Goal: Task Accomplishment & Management: Manage account settings

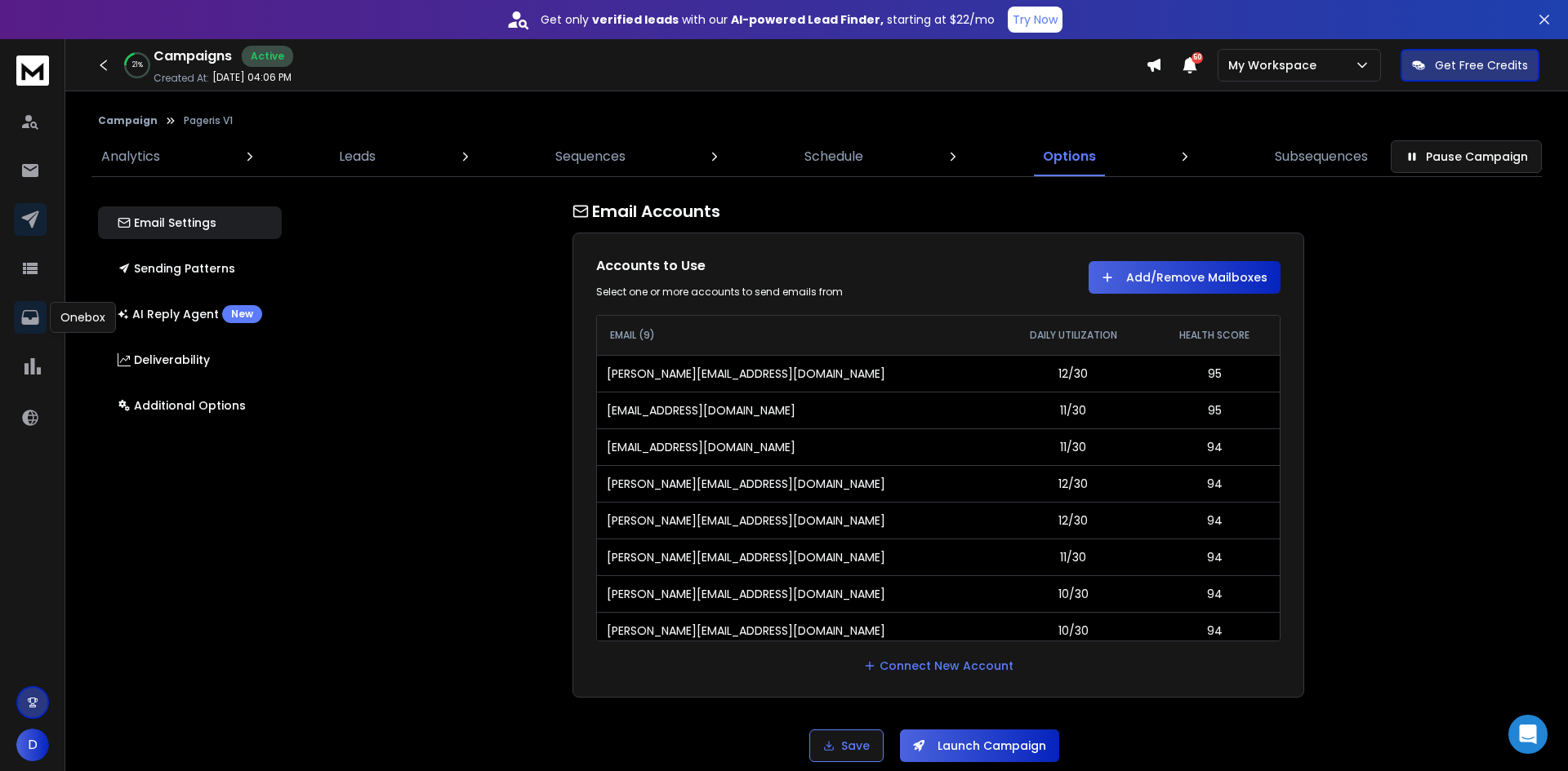
click at [27, 324] on icon at bounding box center [30, 318] width 17 height 15
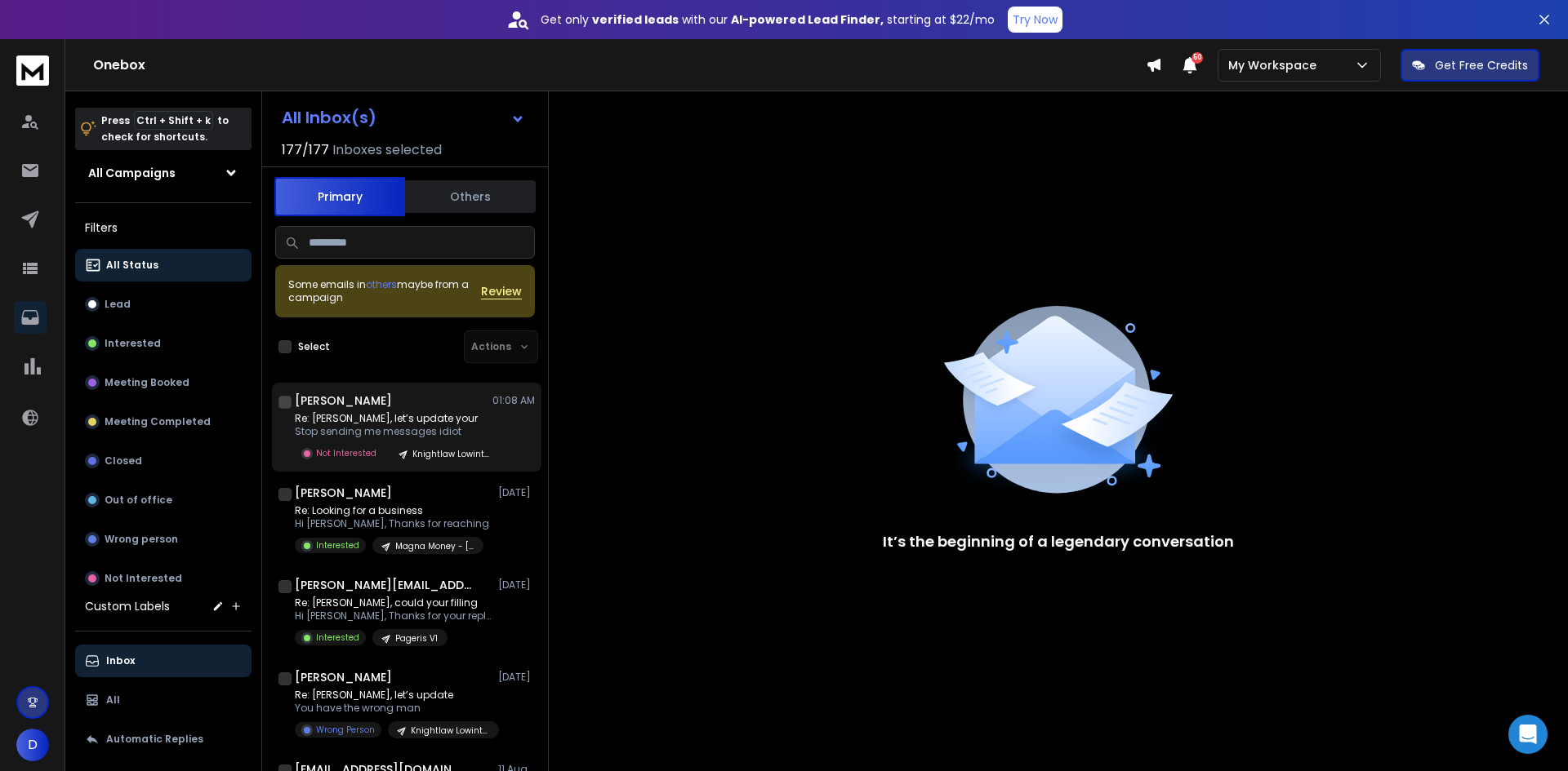
click at [434, 403] on div "[PERSON_NAME] 01:08 AM" at bounding box center [415, 401] width 240 height 17
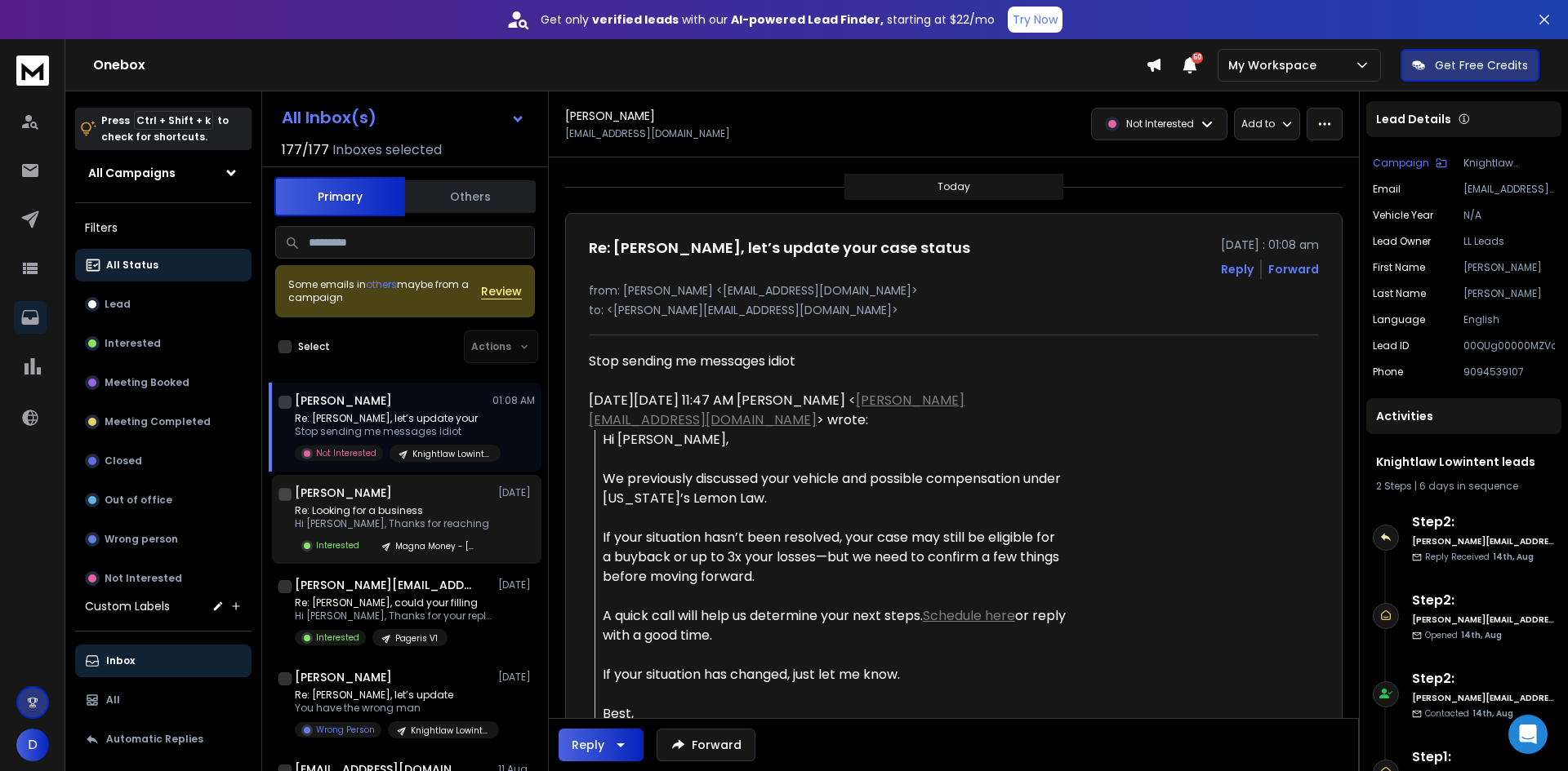
click at [395, 496] on div "[PERSON_NAME] [DATE]" at bounding box center [415, 493] width 240 height 17
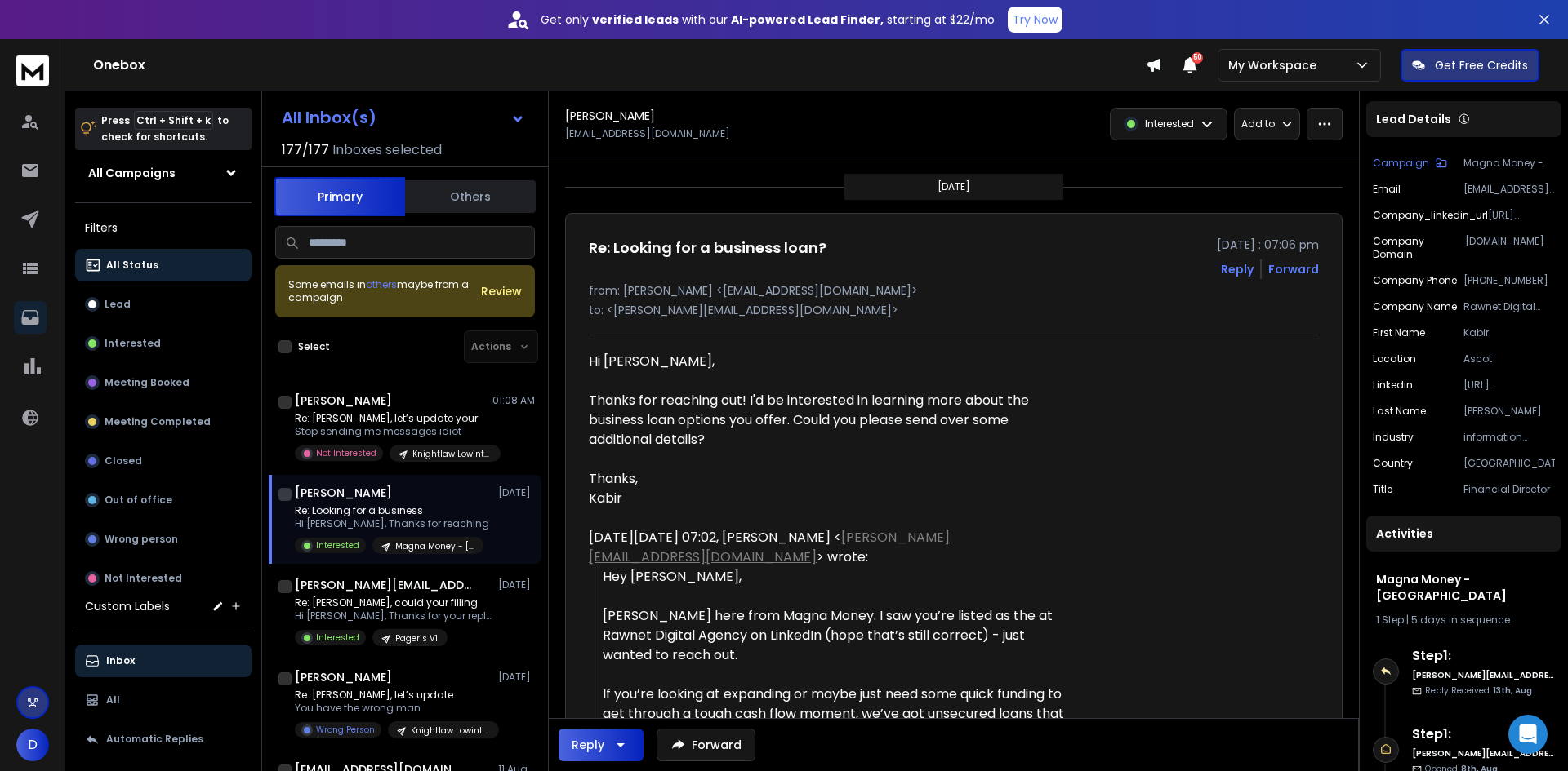
click at [450, 196] on button "Others" at bounding box center [470, 196] width 131 height 36
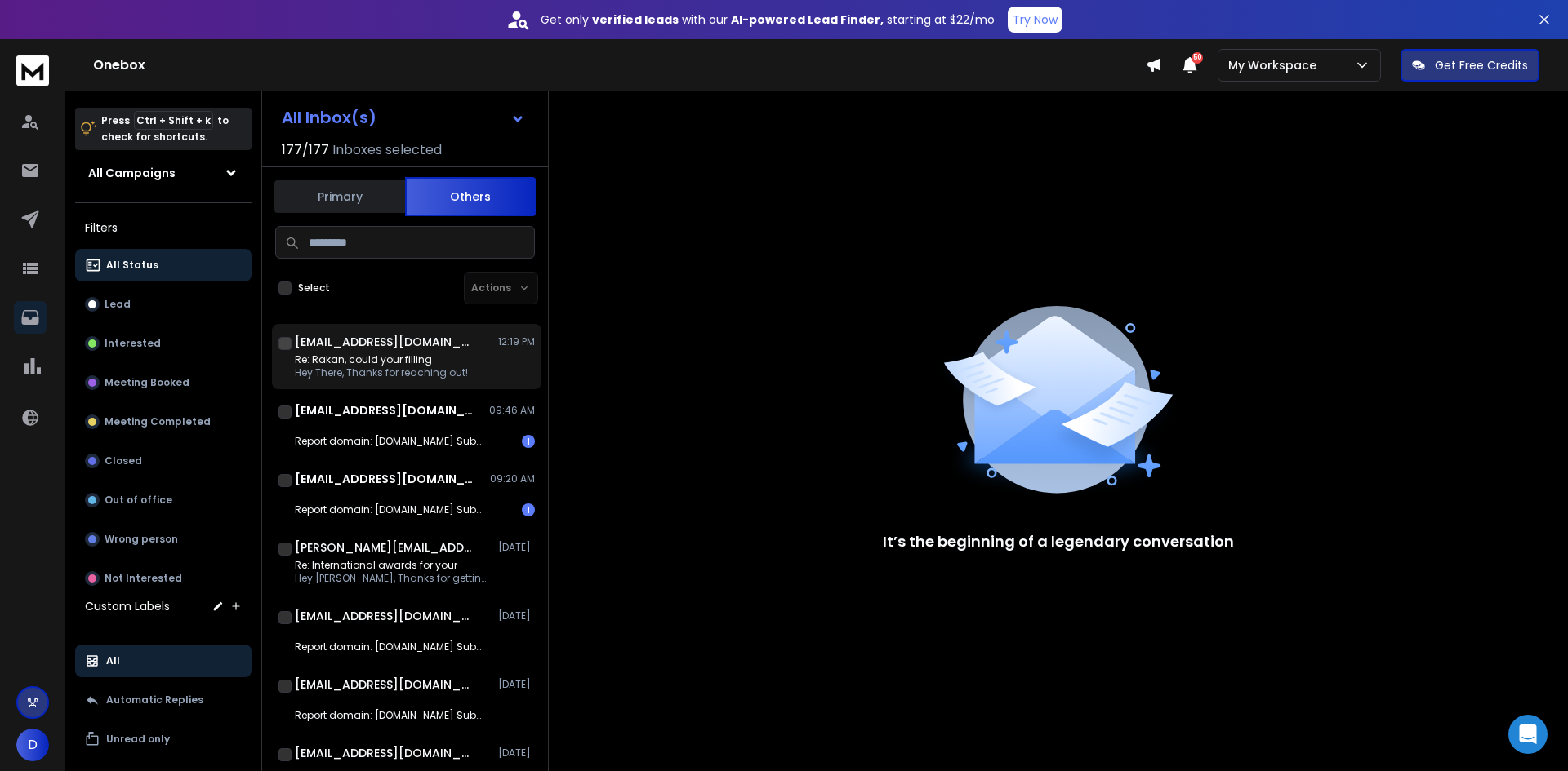
click at [405, 361] on p "Re: Rakan, could your filling" at bounding box center [381, 360] width 173 height 13
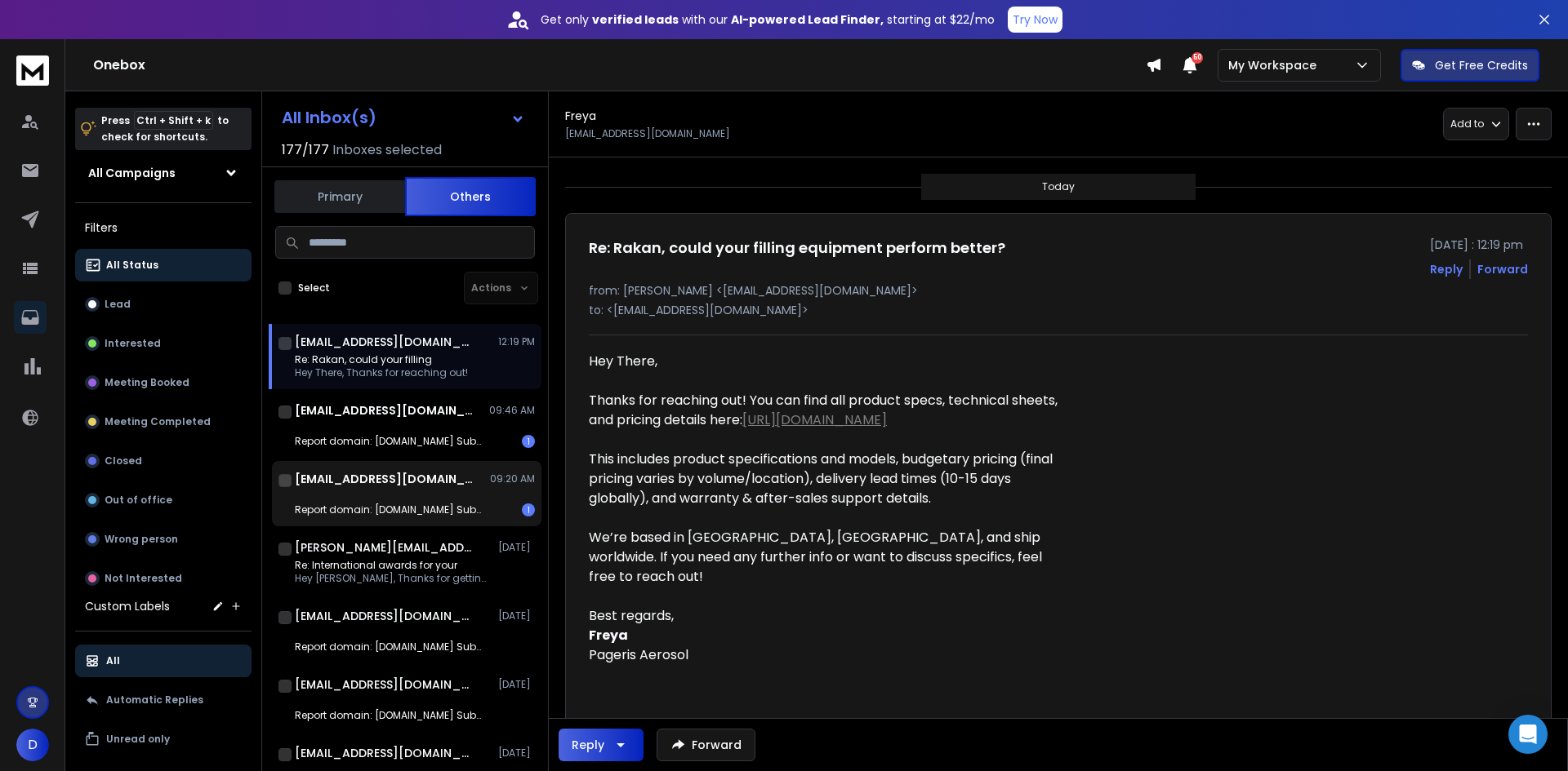
scroll to position [82, 0]
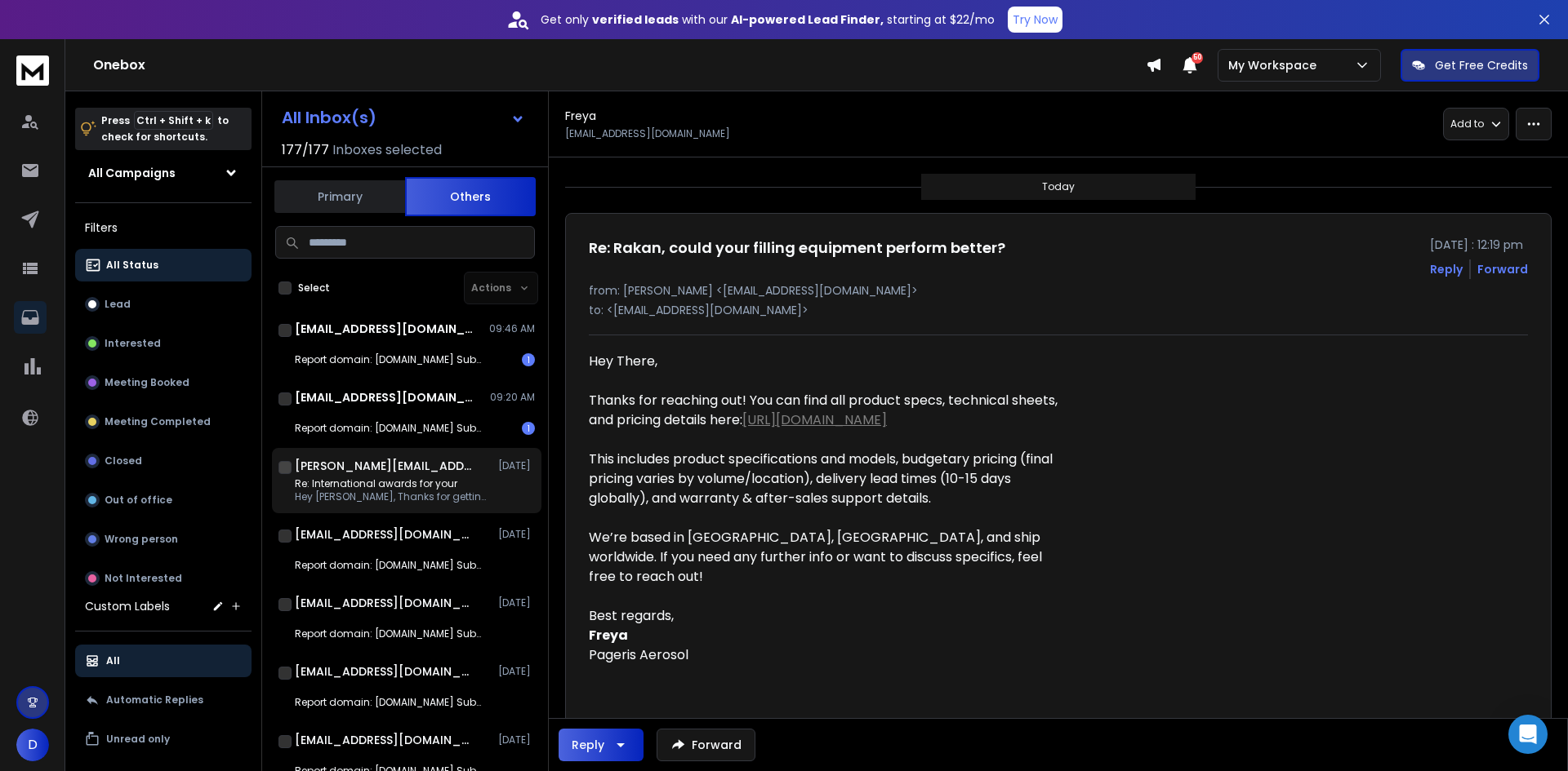
click at [384, 483] on p "Re: International awards for your" at bounding box center [392, 484] width 196 height 13
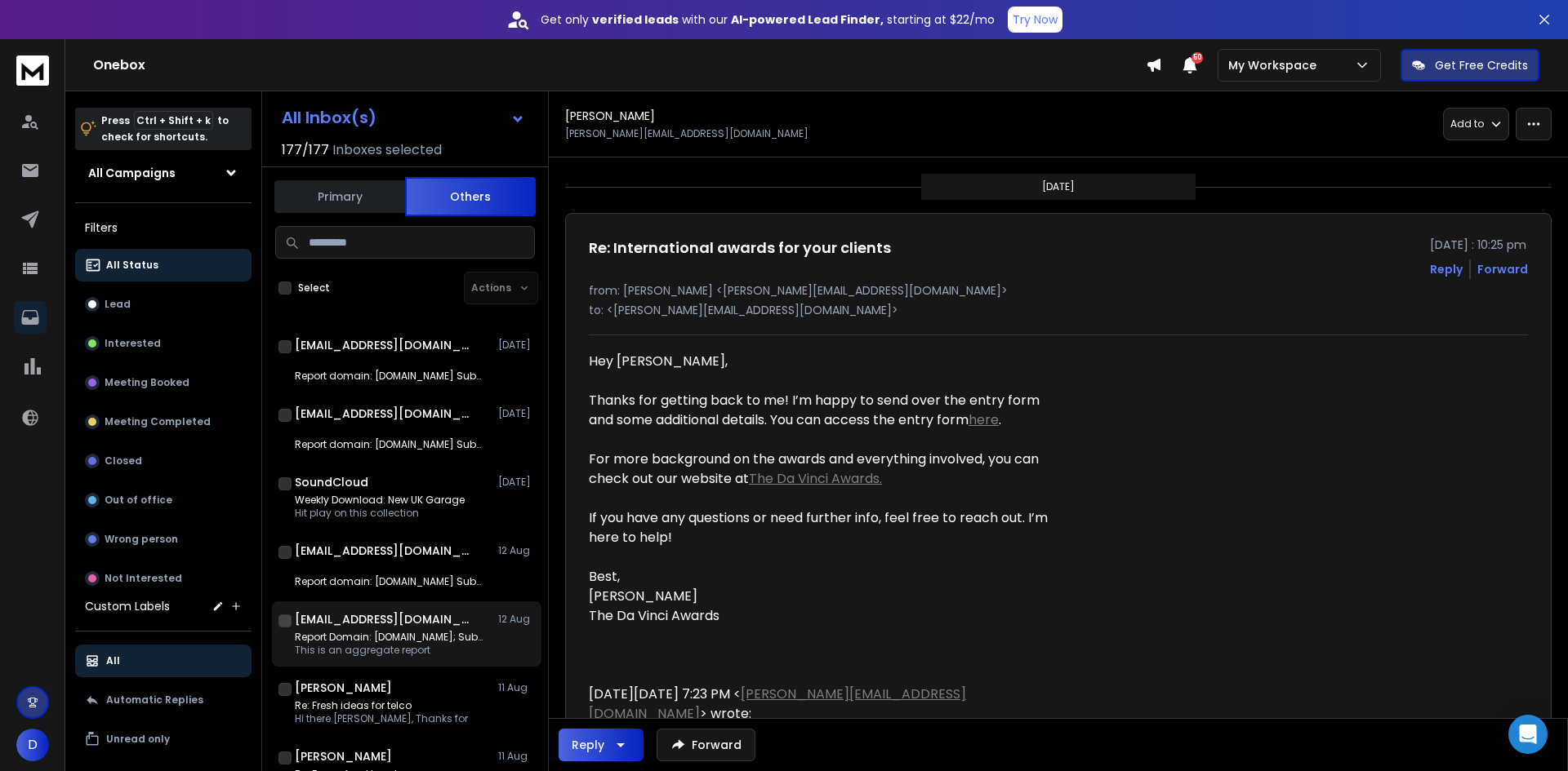
scroll to position [490, 0]
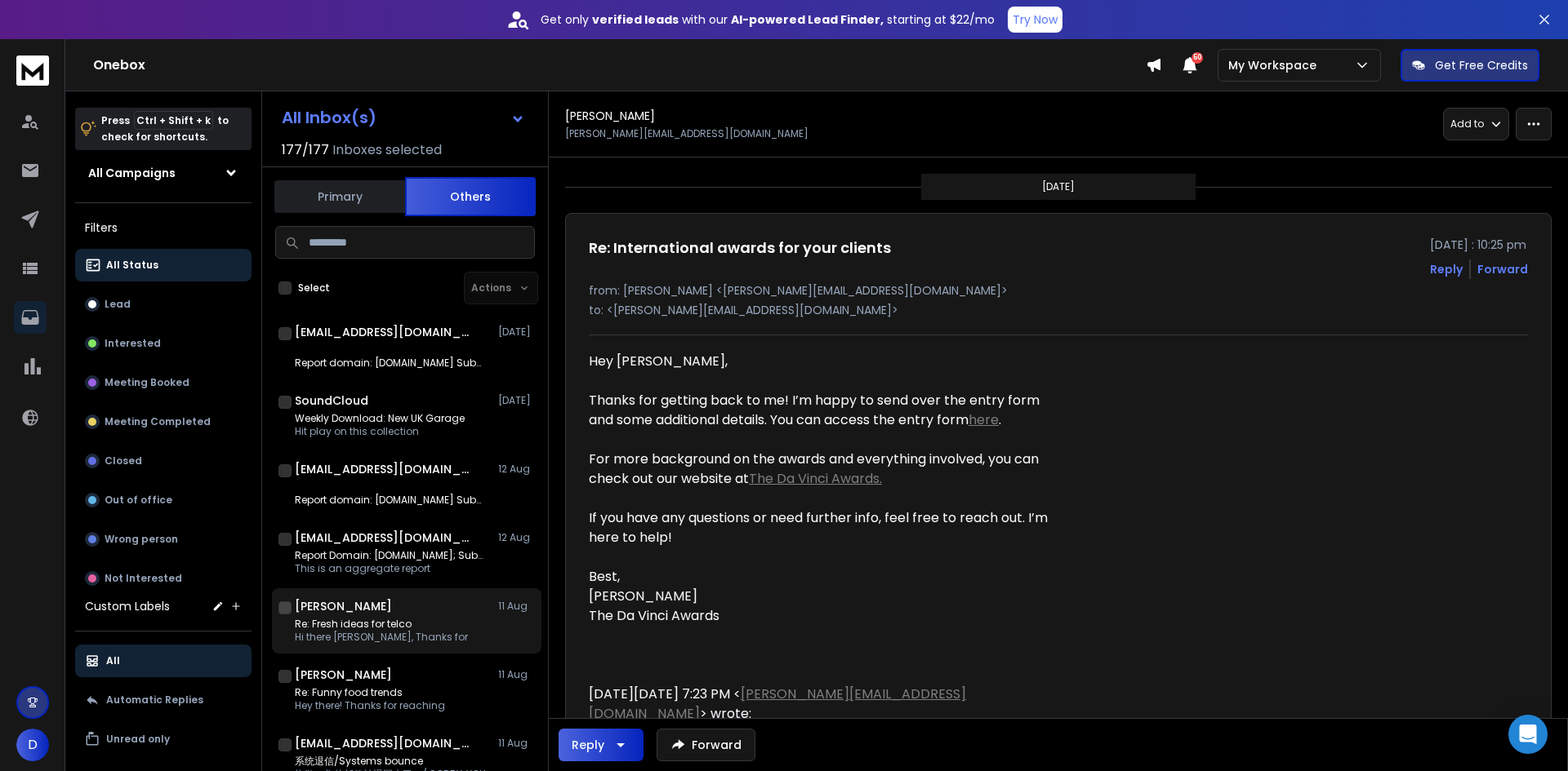
click at [362, 603] on h1 "[PERSON_NAME]" at bounding box center [343, 606] width 97 height 17
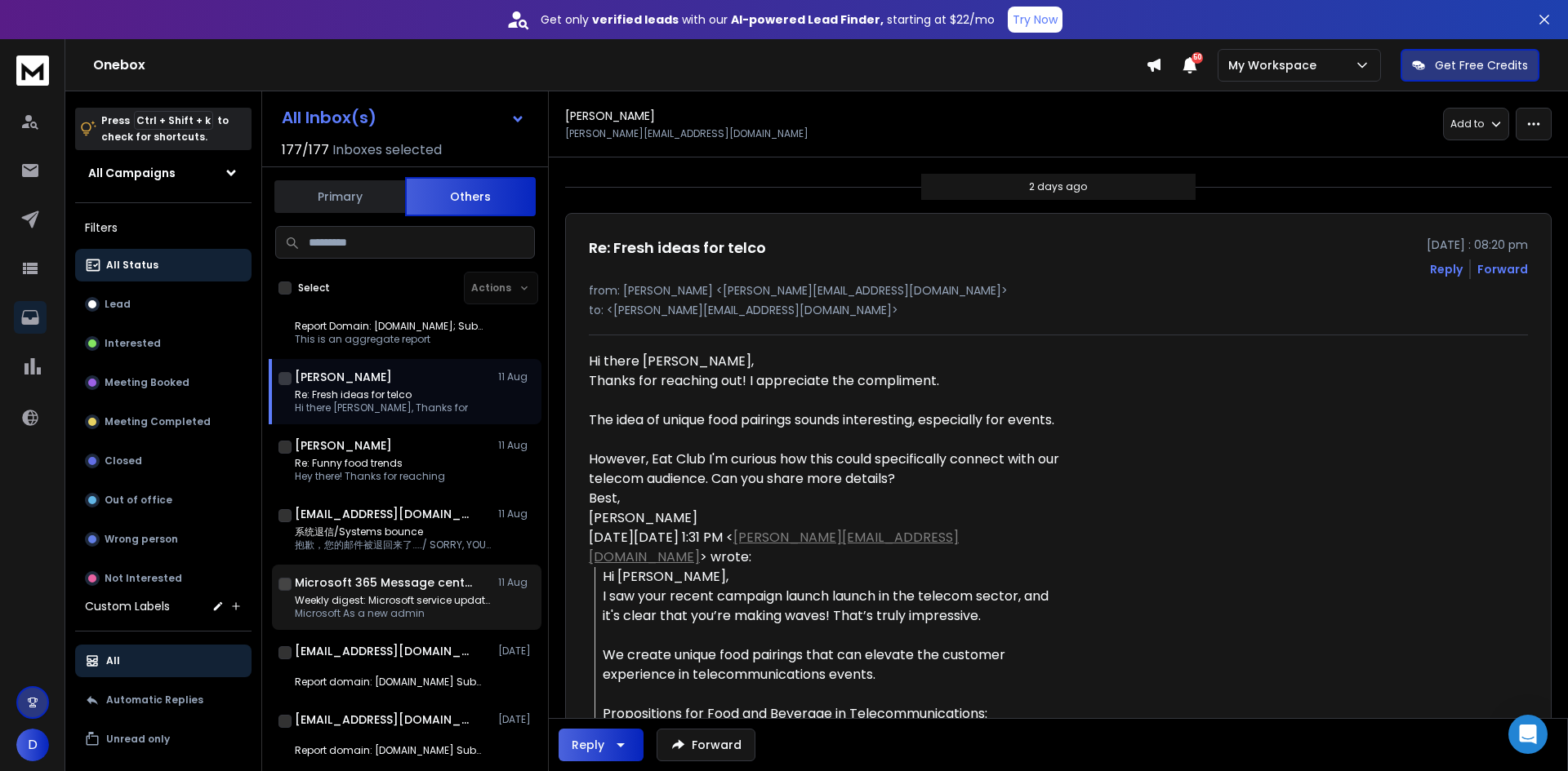
scroll to position [735, 0]
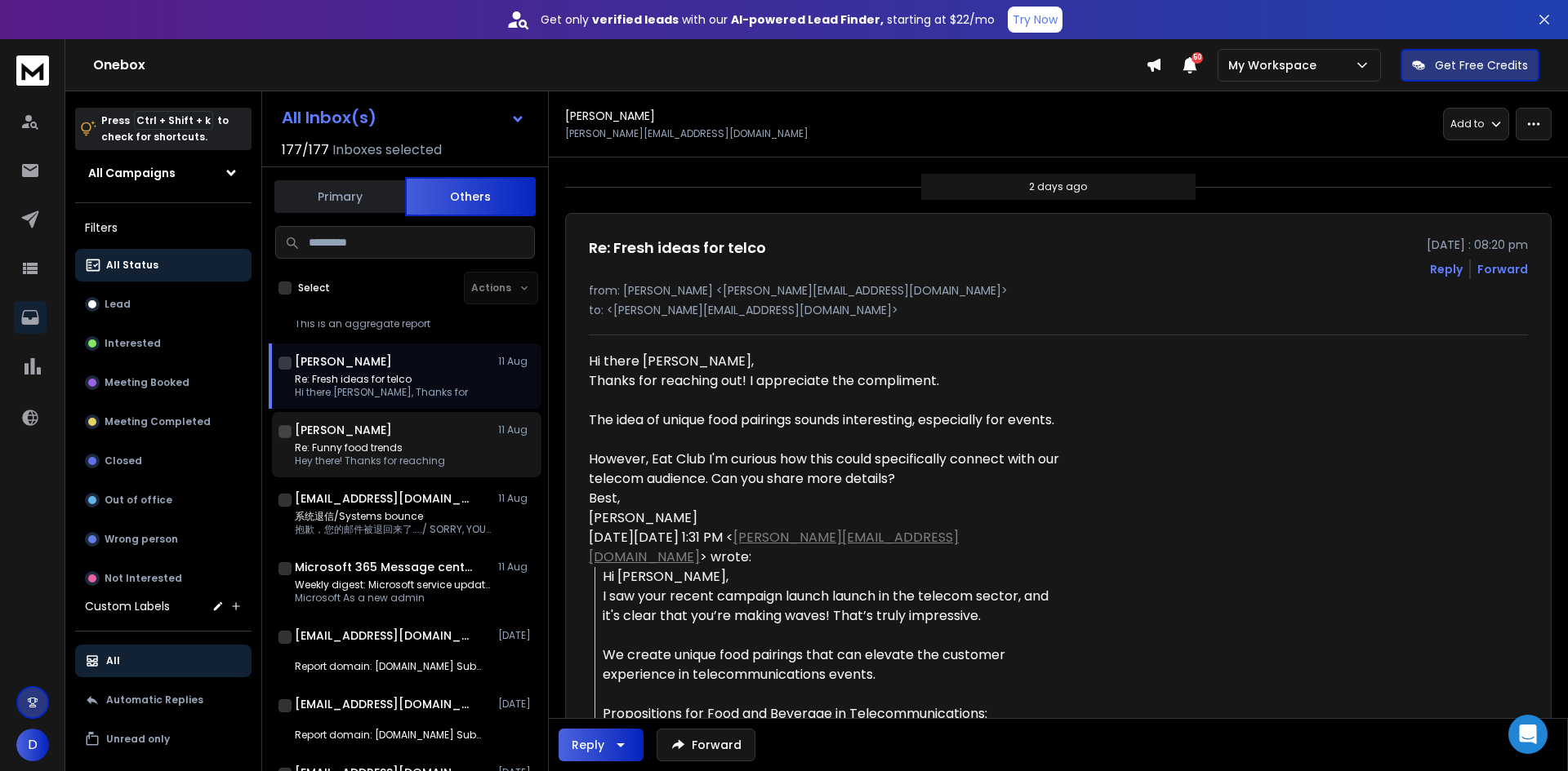
click at [403, 462] on p "Hey there! Thanks for reaching" at bounding box center [370, 462] width 151 height 13
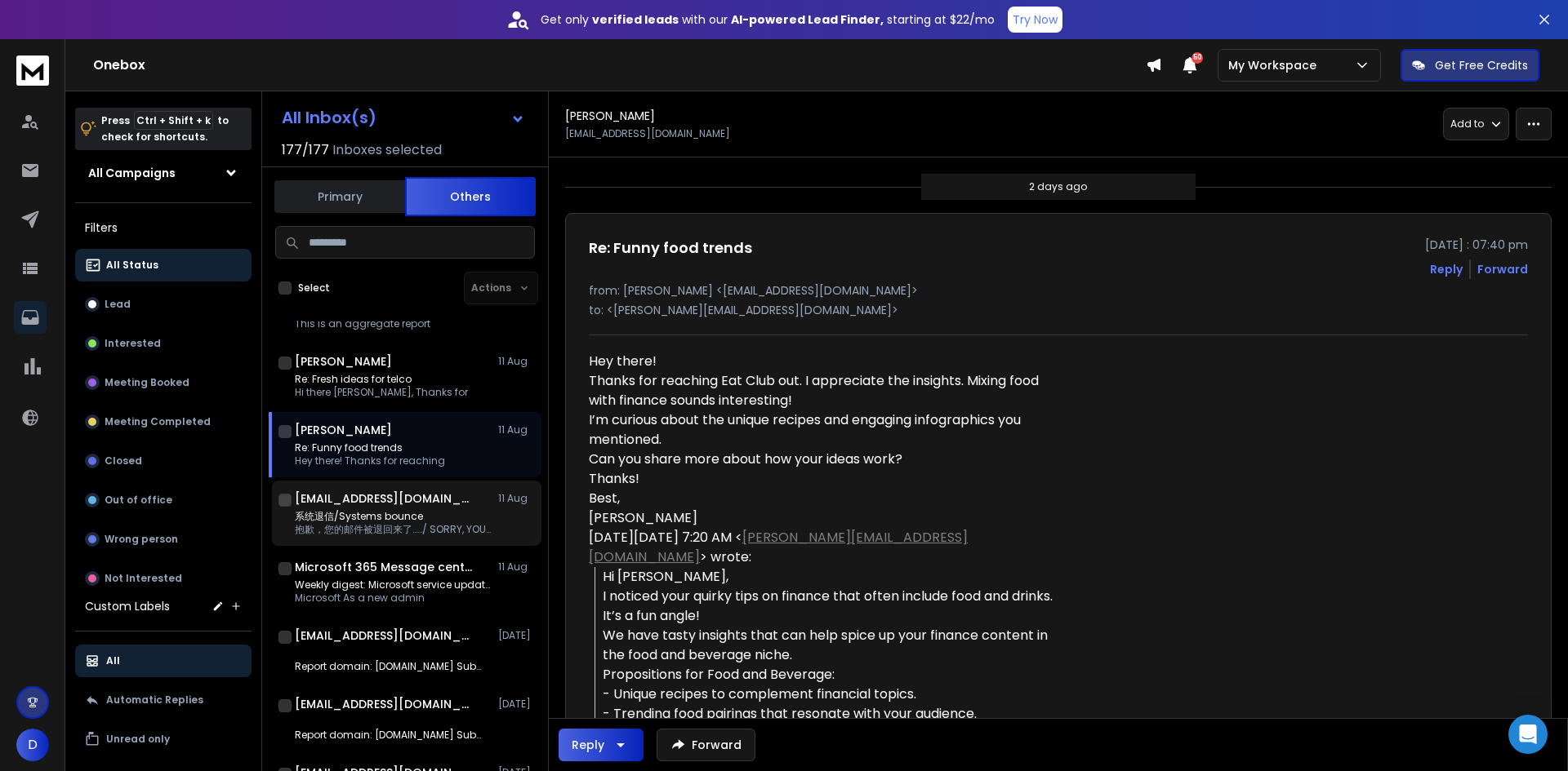
click at [406, 517] on p "系统退信/Systems bounce" at bounding box center [392, 517] width 196 height 13
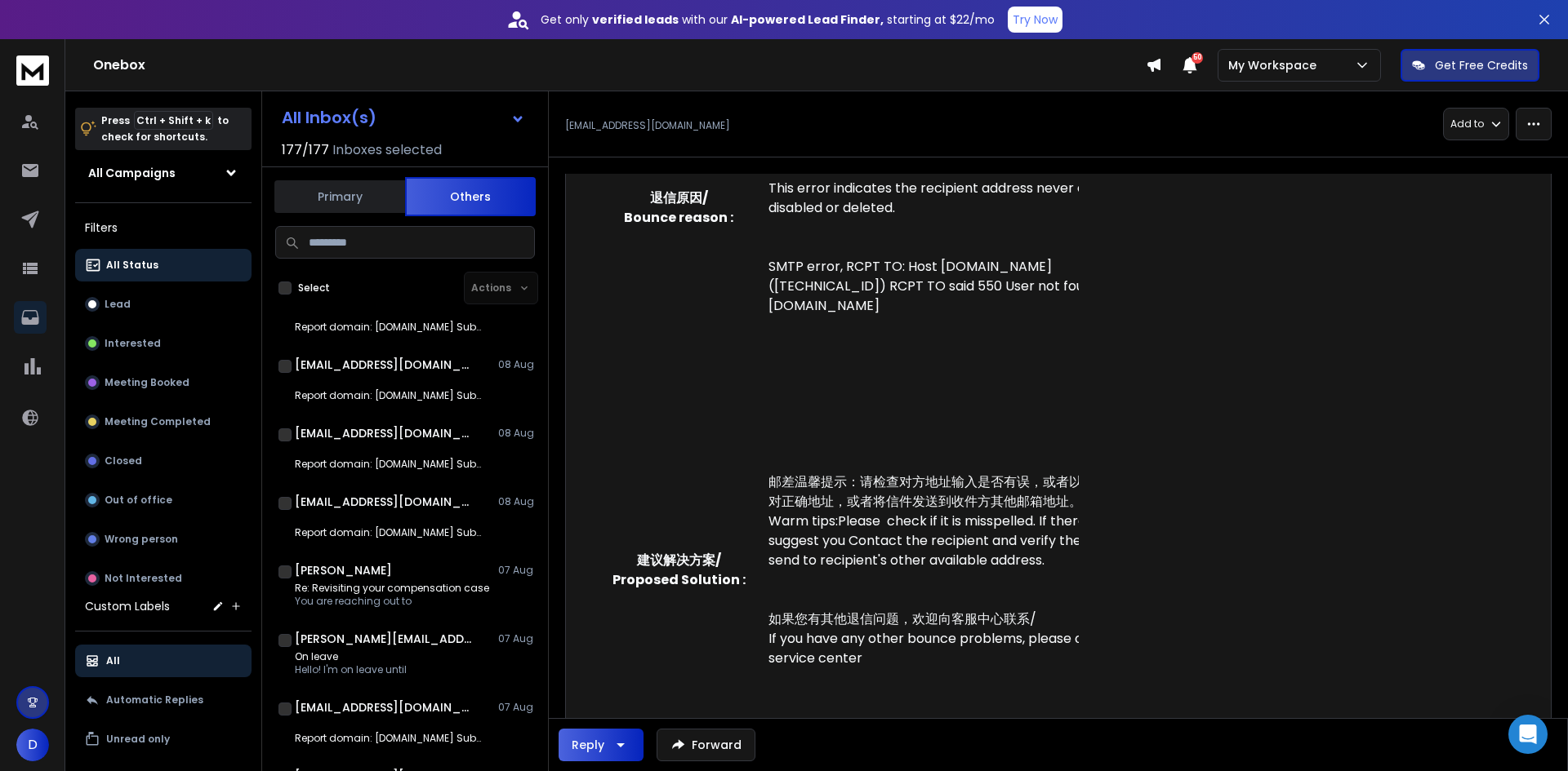
scroll to position [1387, 0]
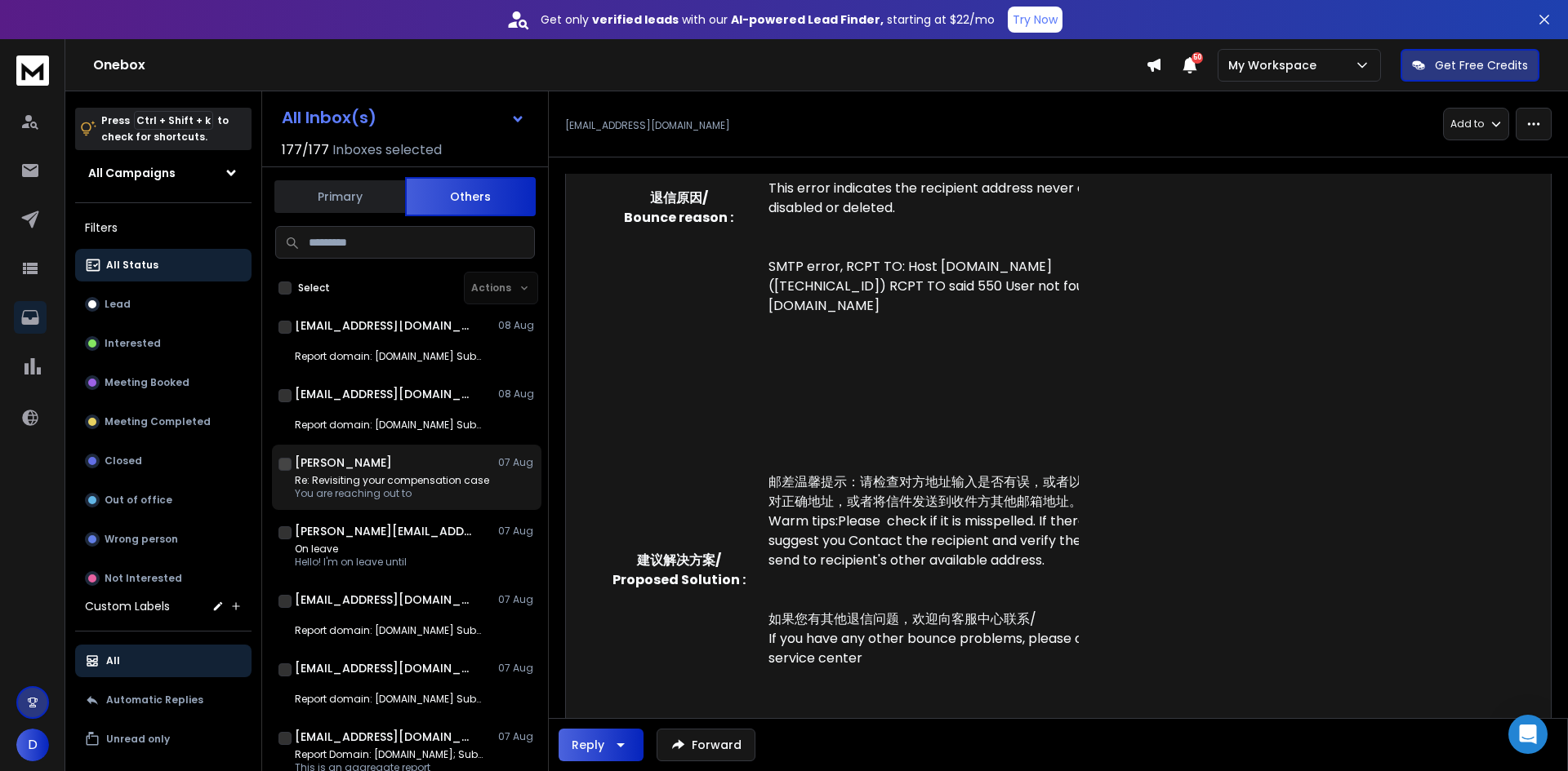
click at [388, 486] on p "Re: Revisiting your compensation case" at bounding box center [391, 481] width 194 height 13
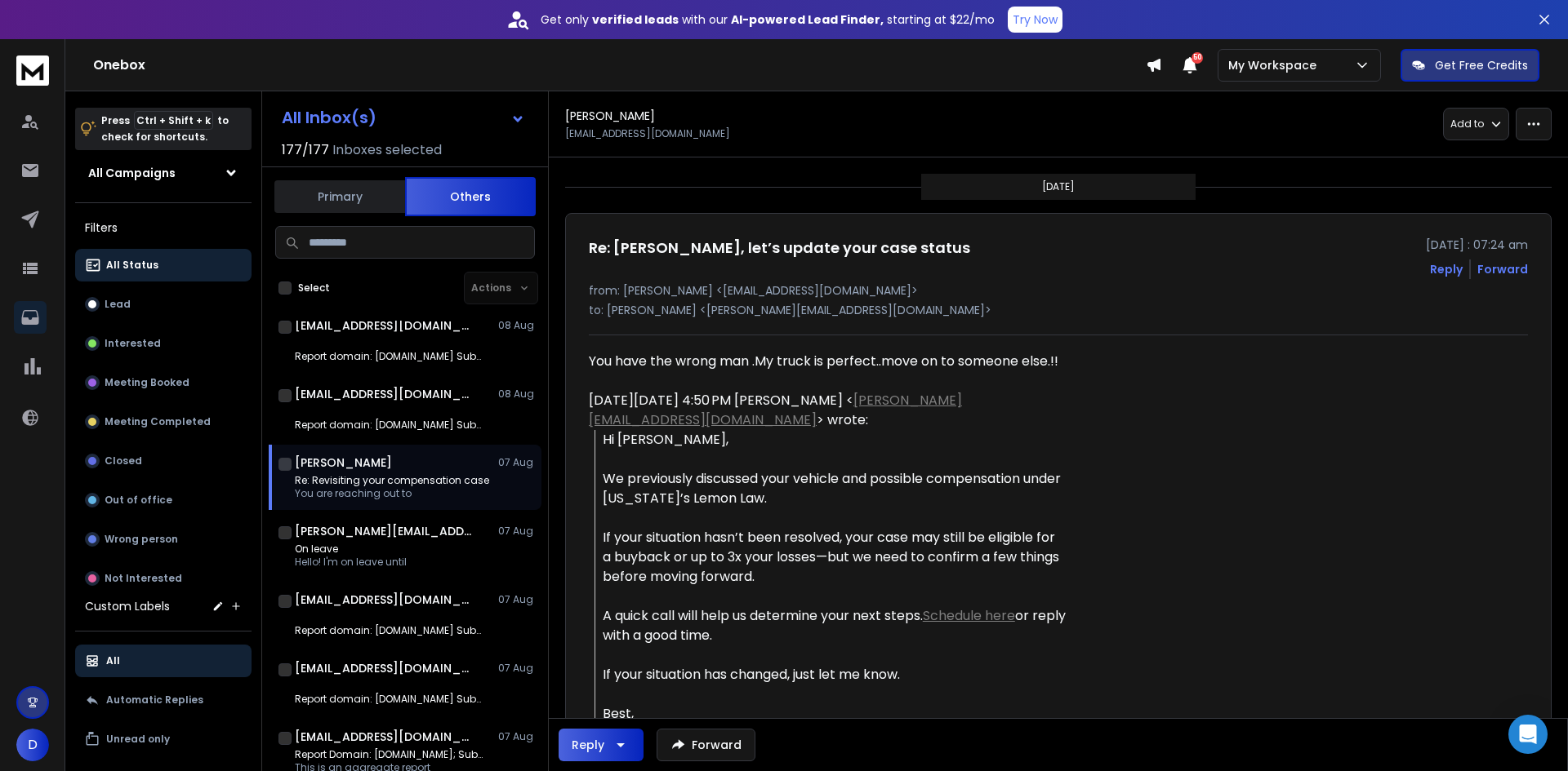
scroll to position [1469, 0]
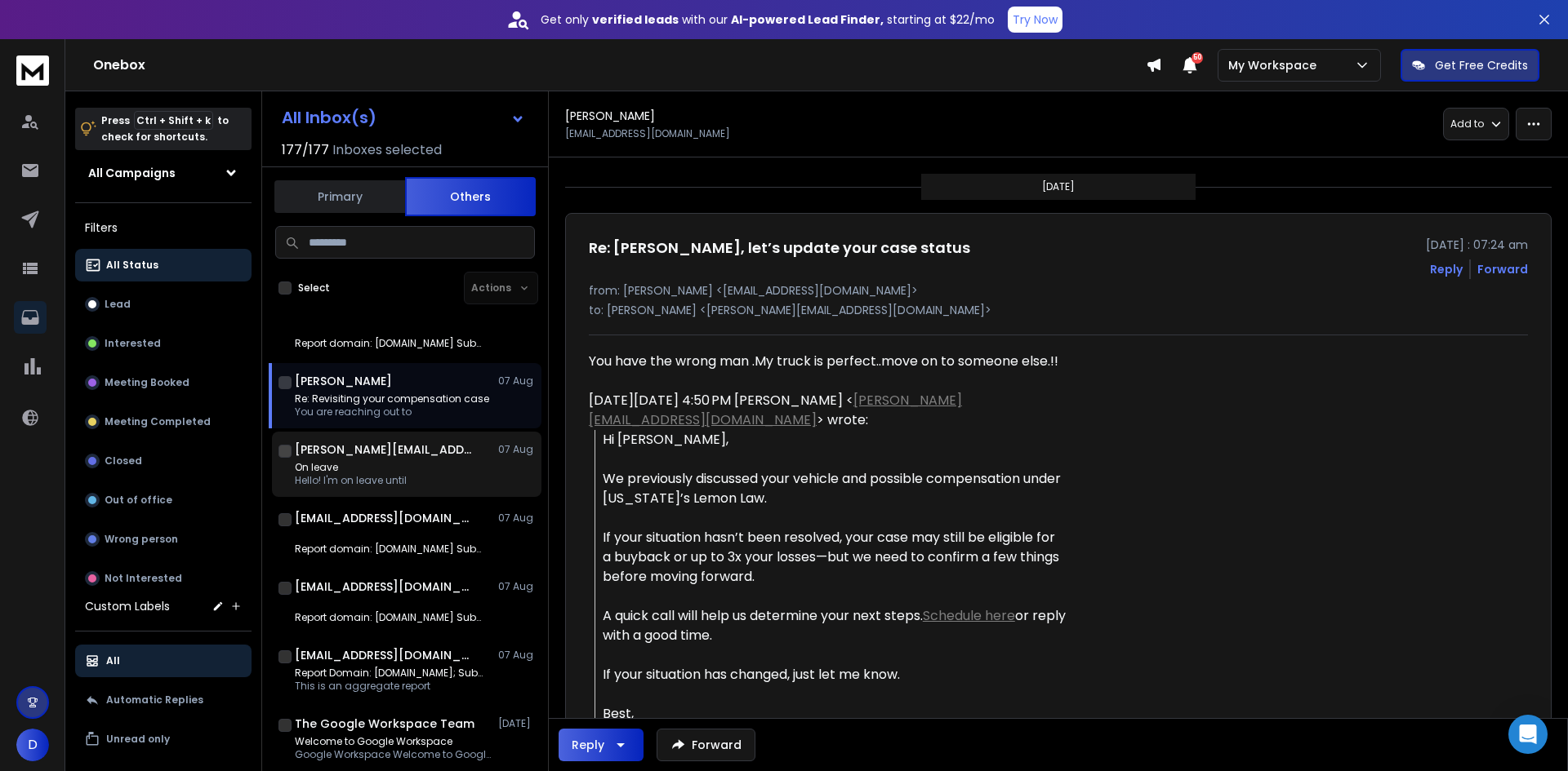
click at [383, 461] on div "[PERSON_NAME][EMAIL_ADDRESS][PERSON_NAME][DOMAIN_NAME] [DATE] On leave Hello! I…" at bounding box center [415, 464] width 240 height 45
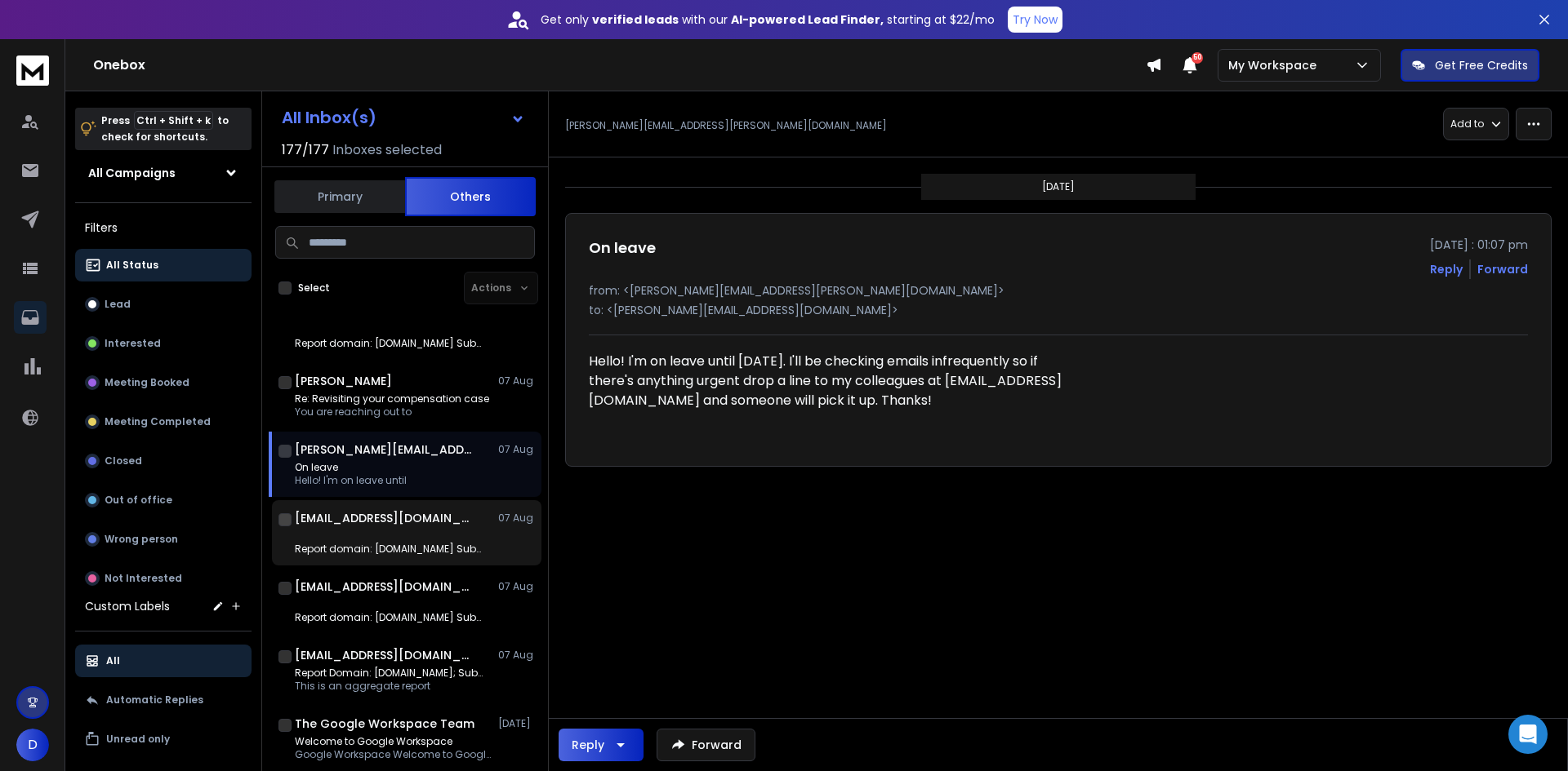
click at [371, 533] on div "Report domain: [DOMAIN_NAME] Submitter: [DOMAIN_NAME]" at bounding box center [415, 543] width 240 height 26
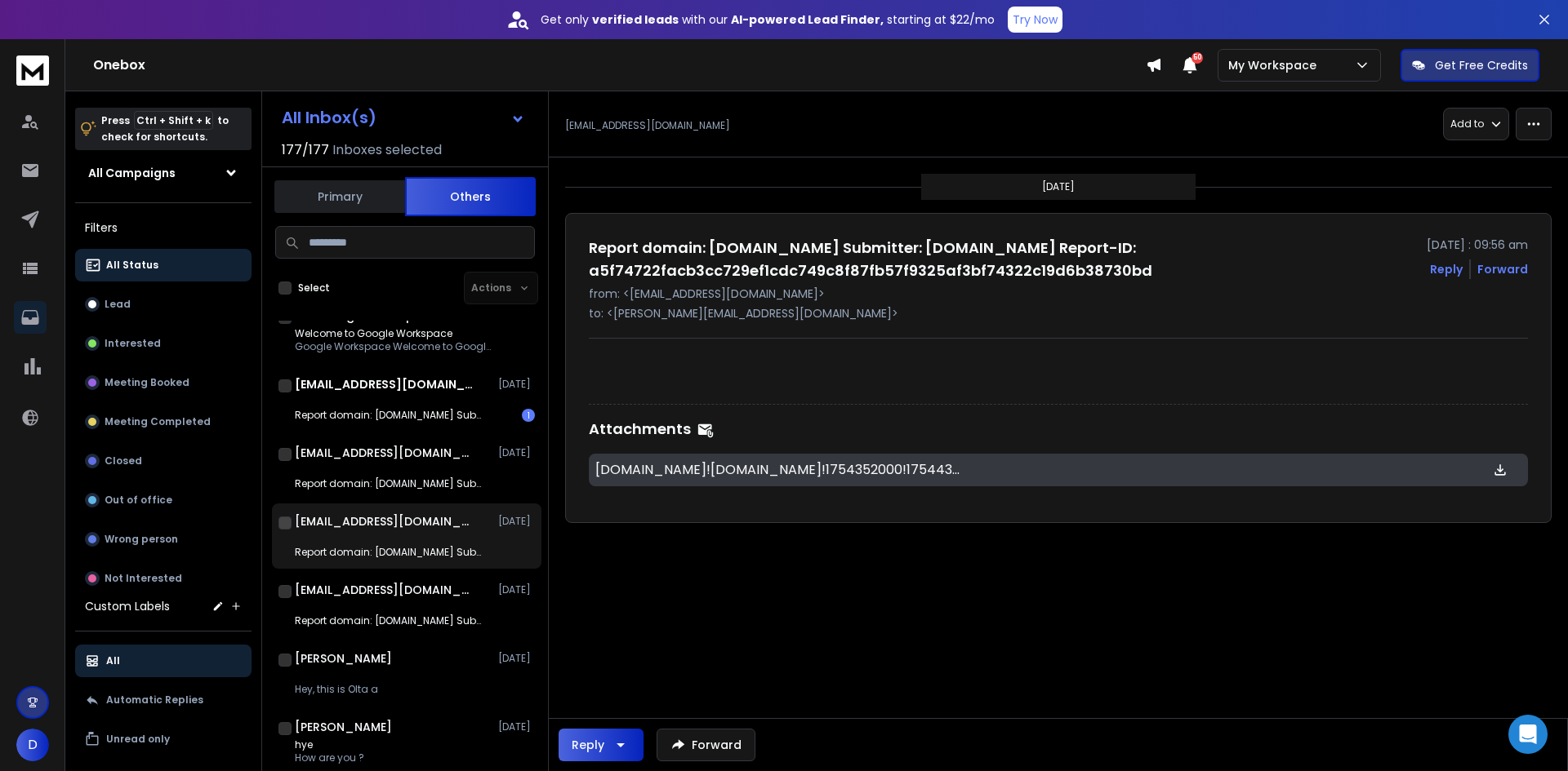
scroll to position [1959, 0]
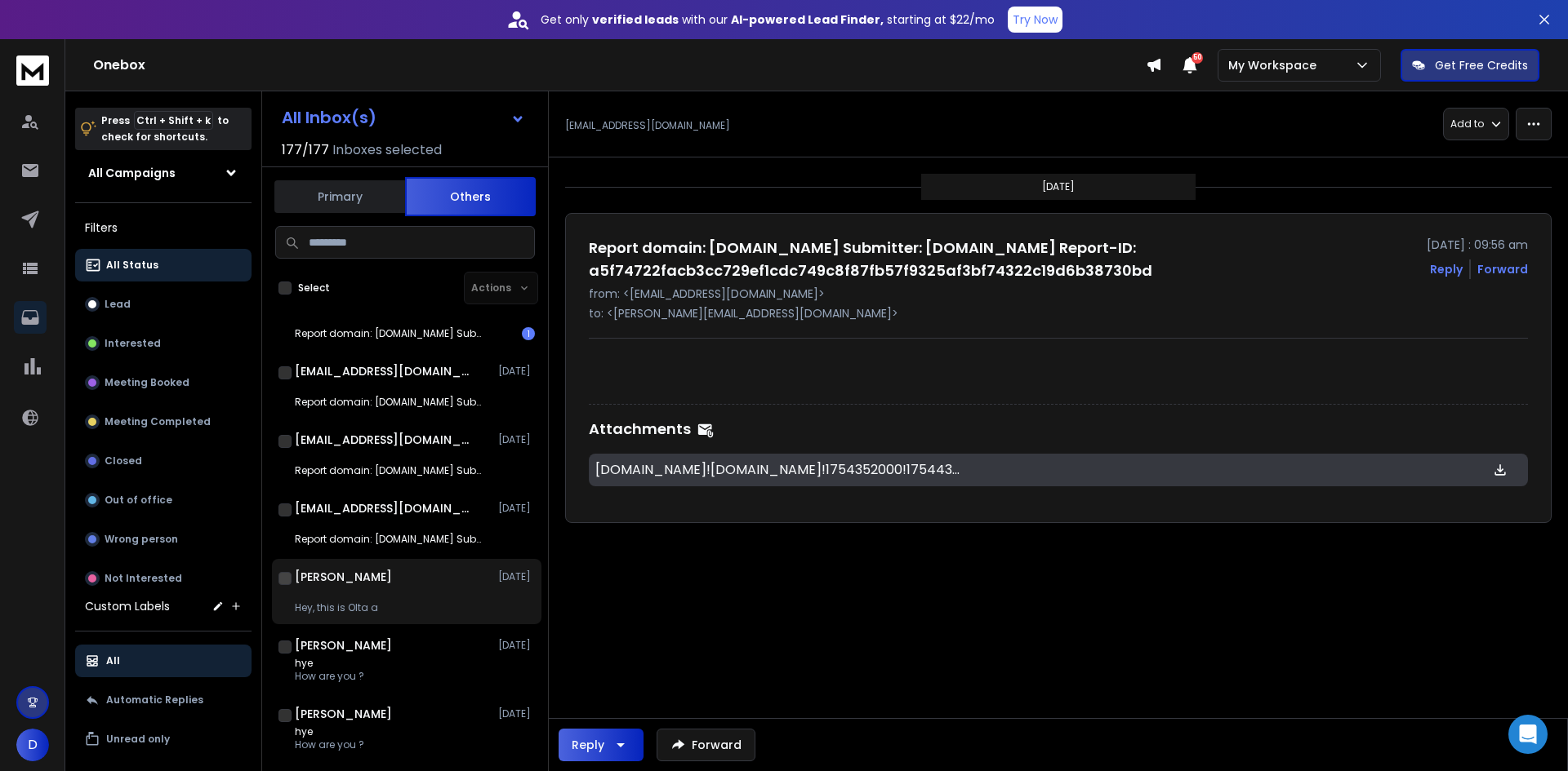
click at [387, 580] on div "[PERSON_NAME] [DATE]" at bounding box center [415, 577] width 240 height 17
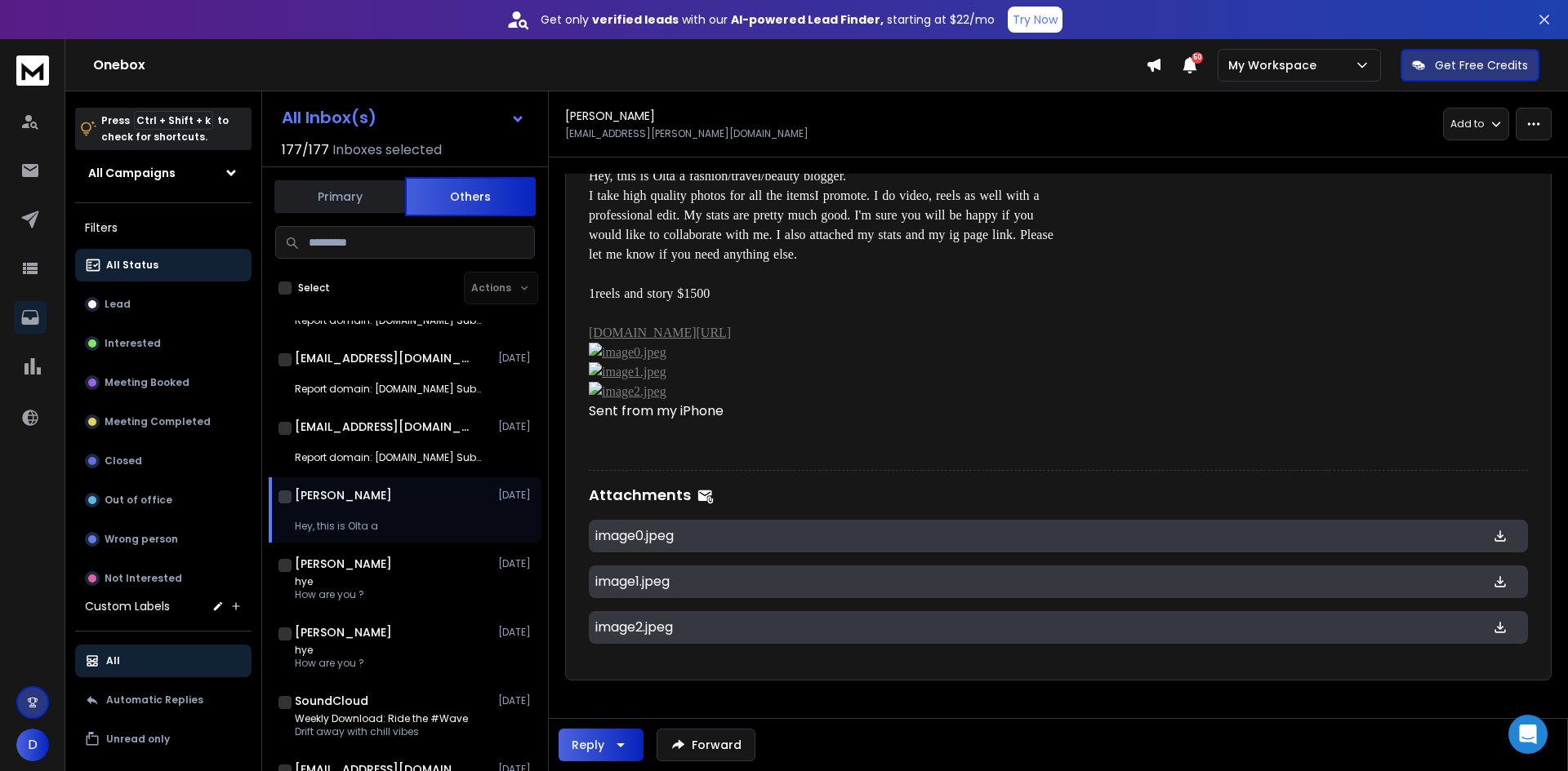
scroll to position [186, 0]
click at [621, 530] on div "image0.jpeg" at bounding box center [779, 535] width 367 height 20
click at [998, 536] on div "image0.jpeg" at bounding box center [1057, 535] width 939 height 32
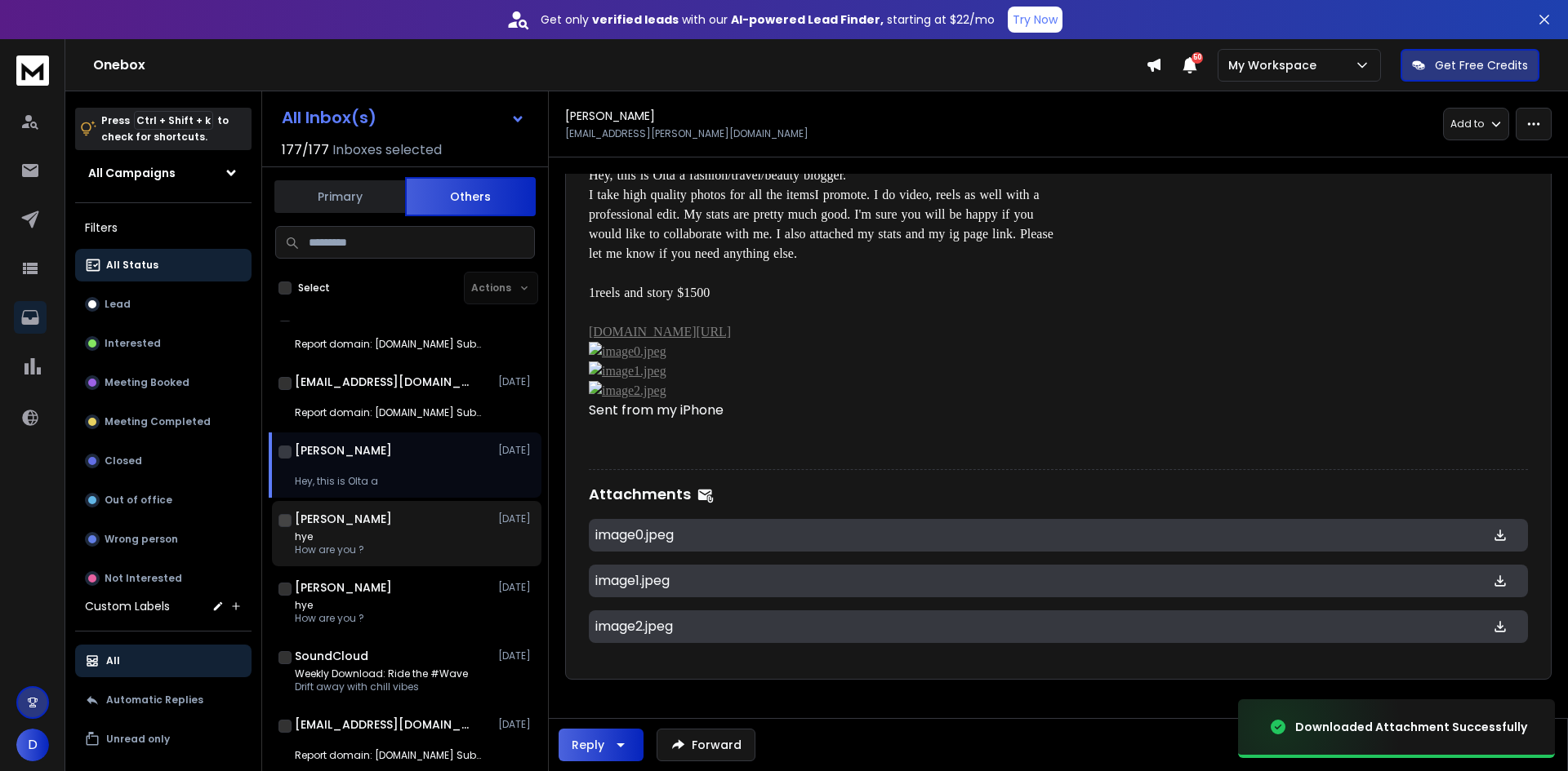
scroll to position [2123, 0]
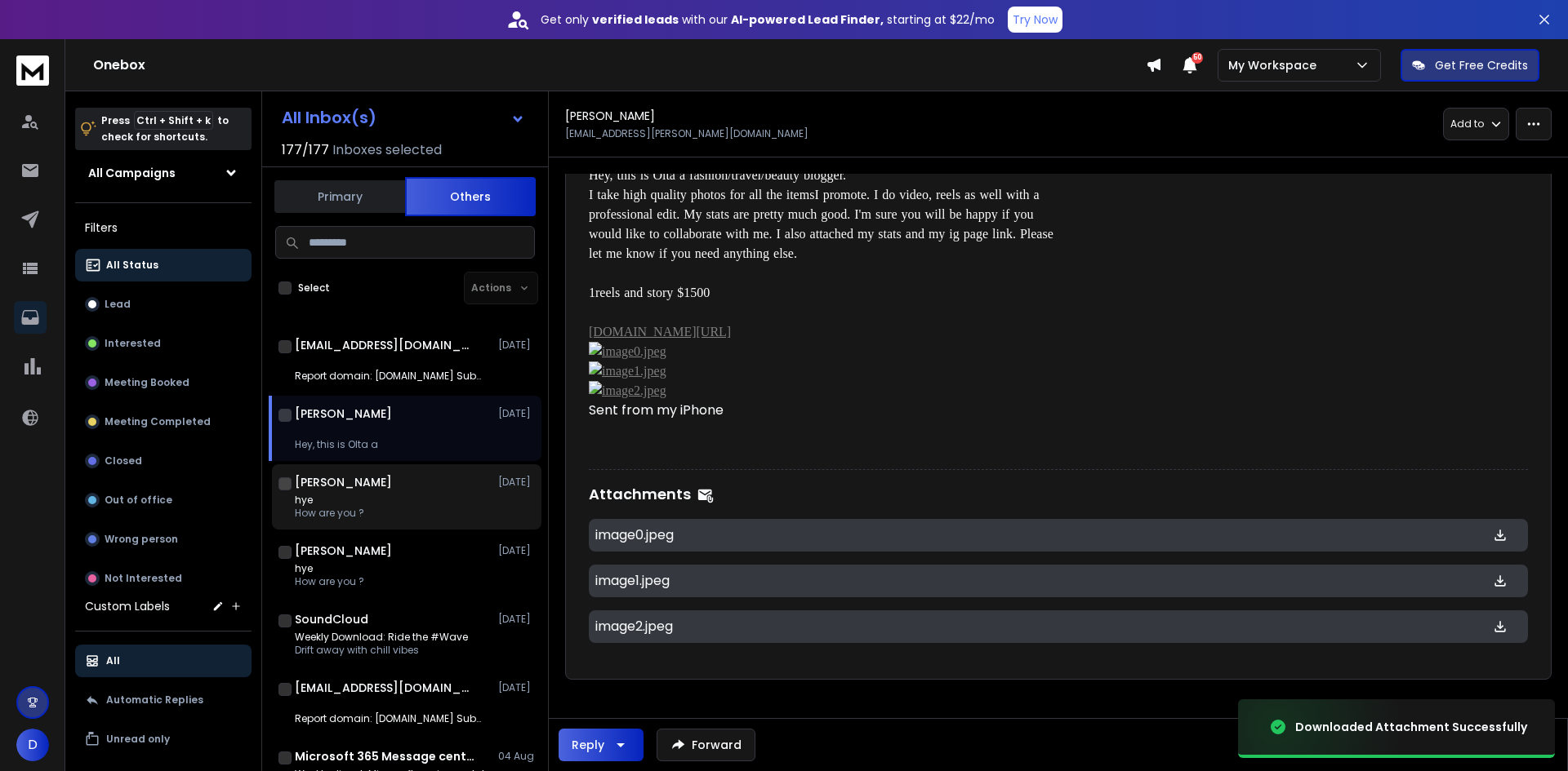
click at [390, 486] on h1 "[PERSON_NAME]" at bounding box center [343, 482] width 97 height 17
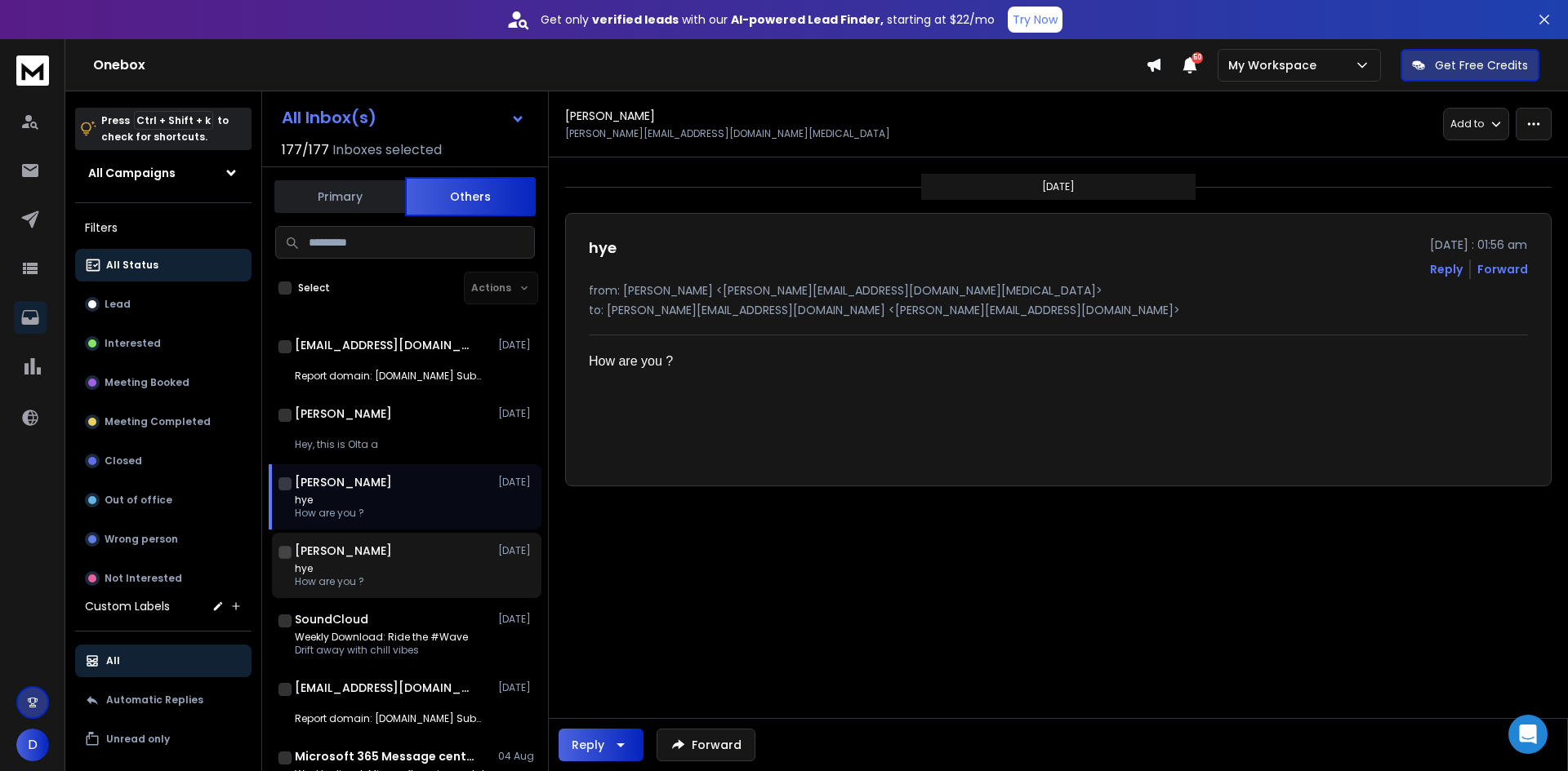
click at [346, 571] on p "hye" at bounding box center [329, 569] width 70 height 13
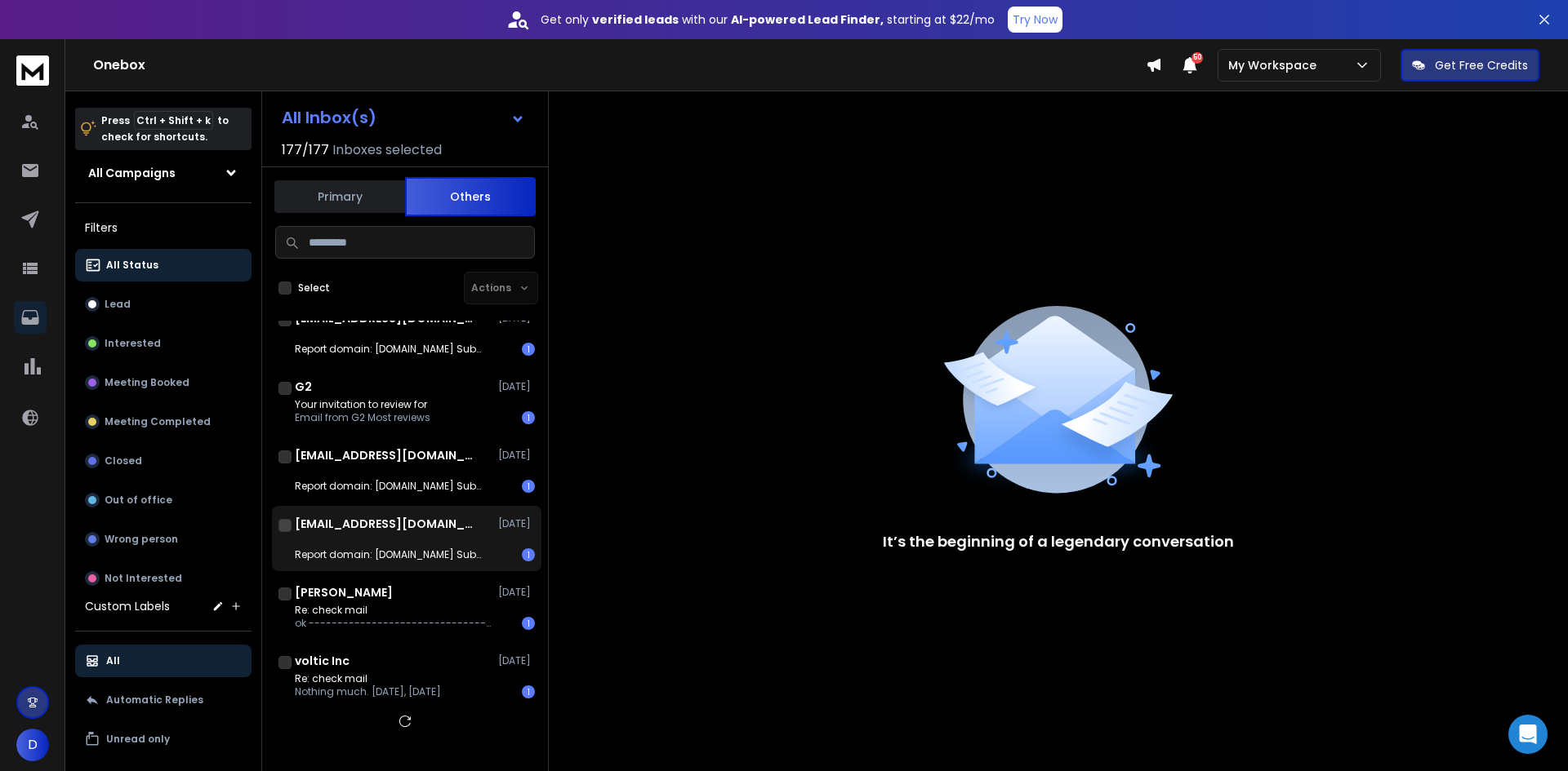
scroll to position [3048, 0]
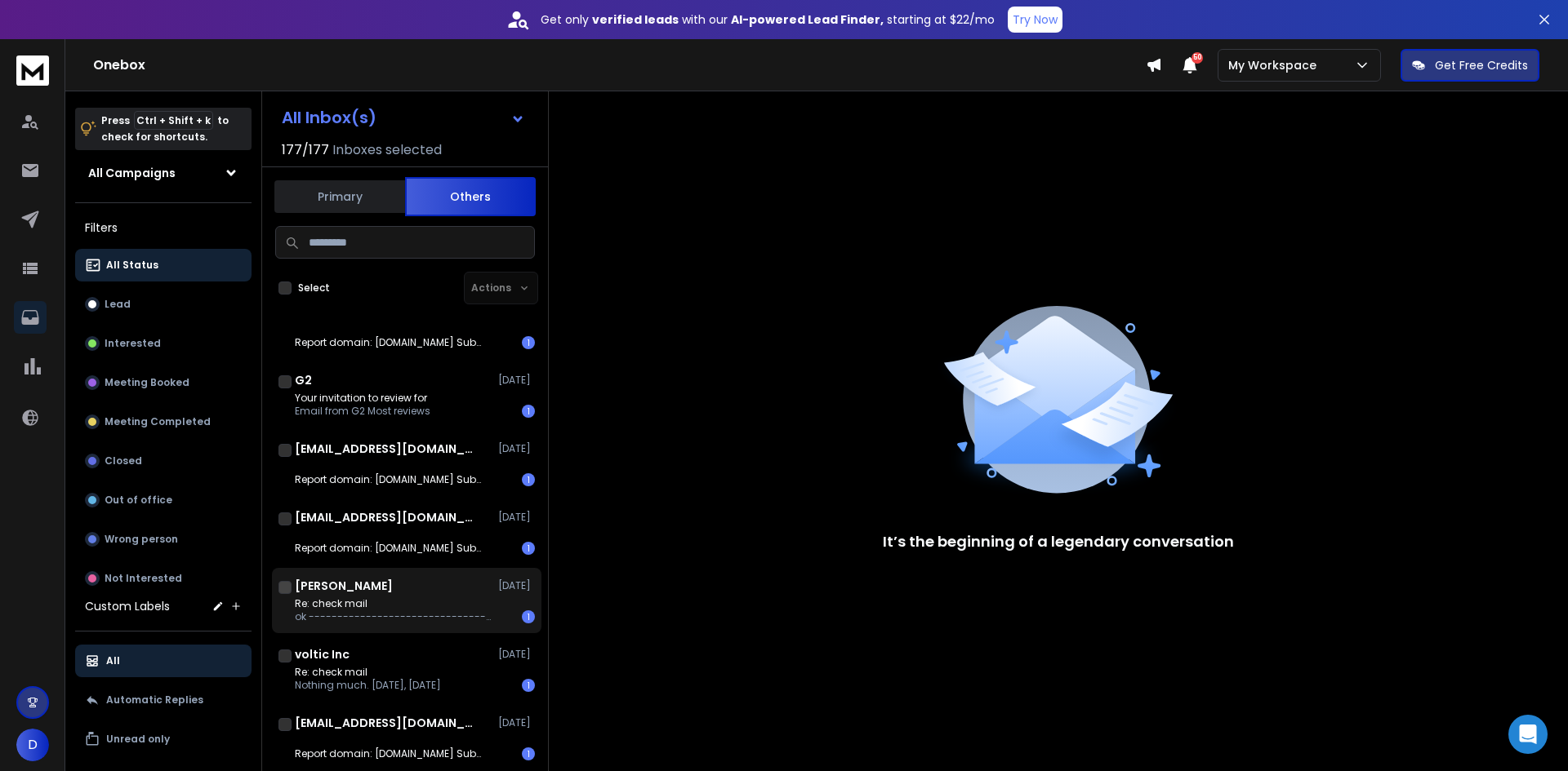
click at [351, 596] on div "[PERSON_NAME] [DATE] Re: check mail ok ----------------------------------------…" at bounding box center [415, 601] width 240 height 45
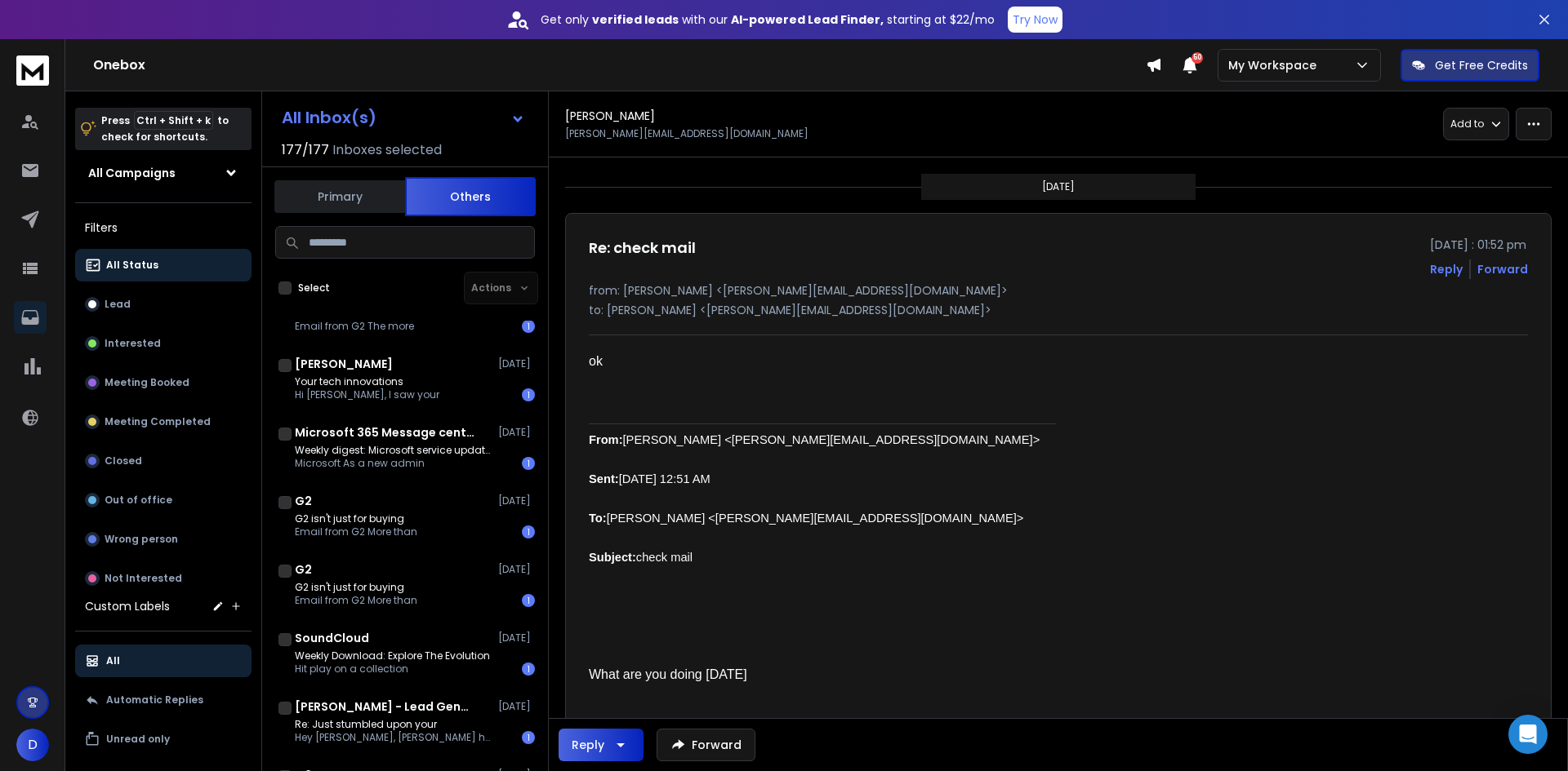
scroll to position [4353, 0]
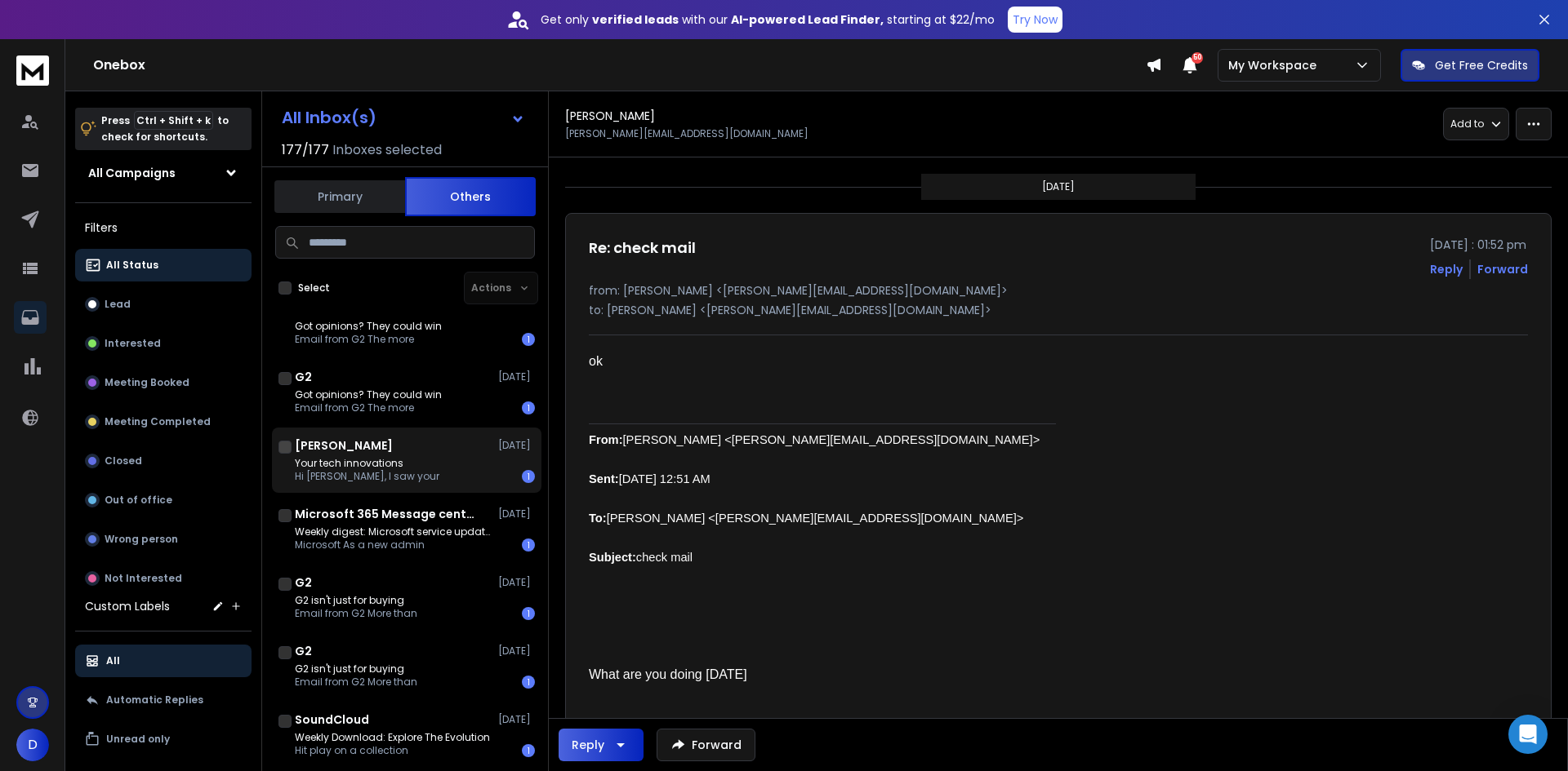
click at [405, 464] on div "Your tech innovations Hi [PERSON_NAME], I saw your 1" at bounding box center [415, 471] width 240 height 26
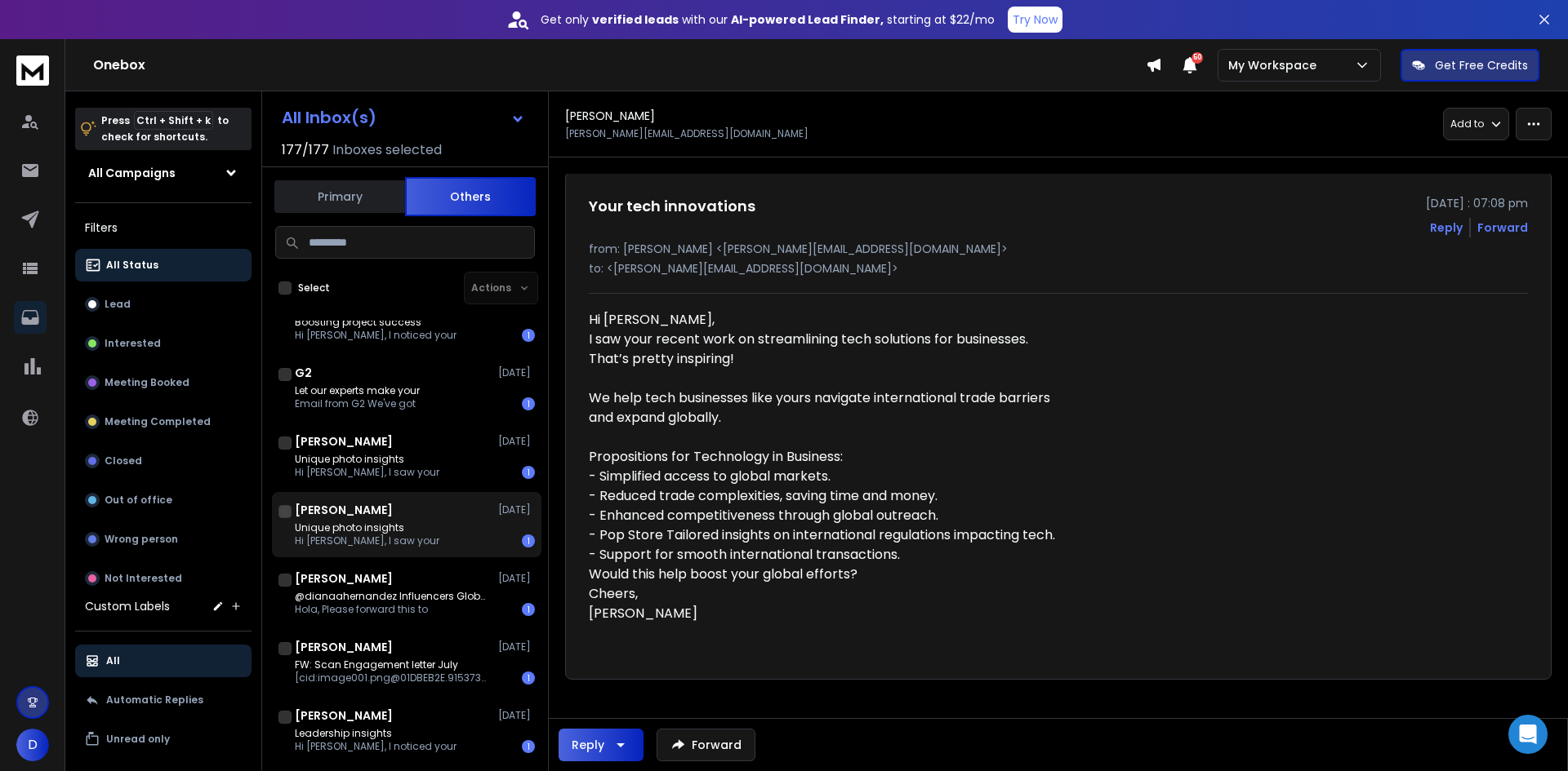
scroll to position [5414, 0]
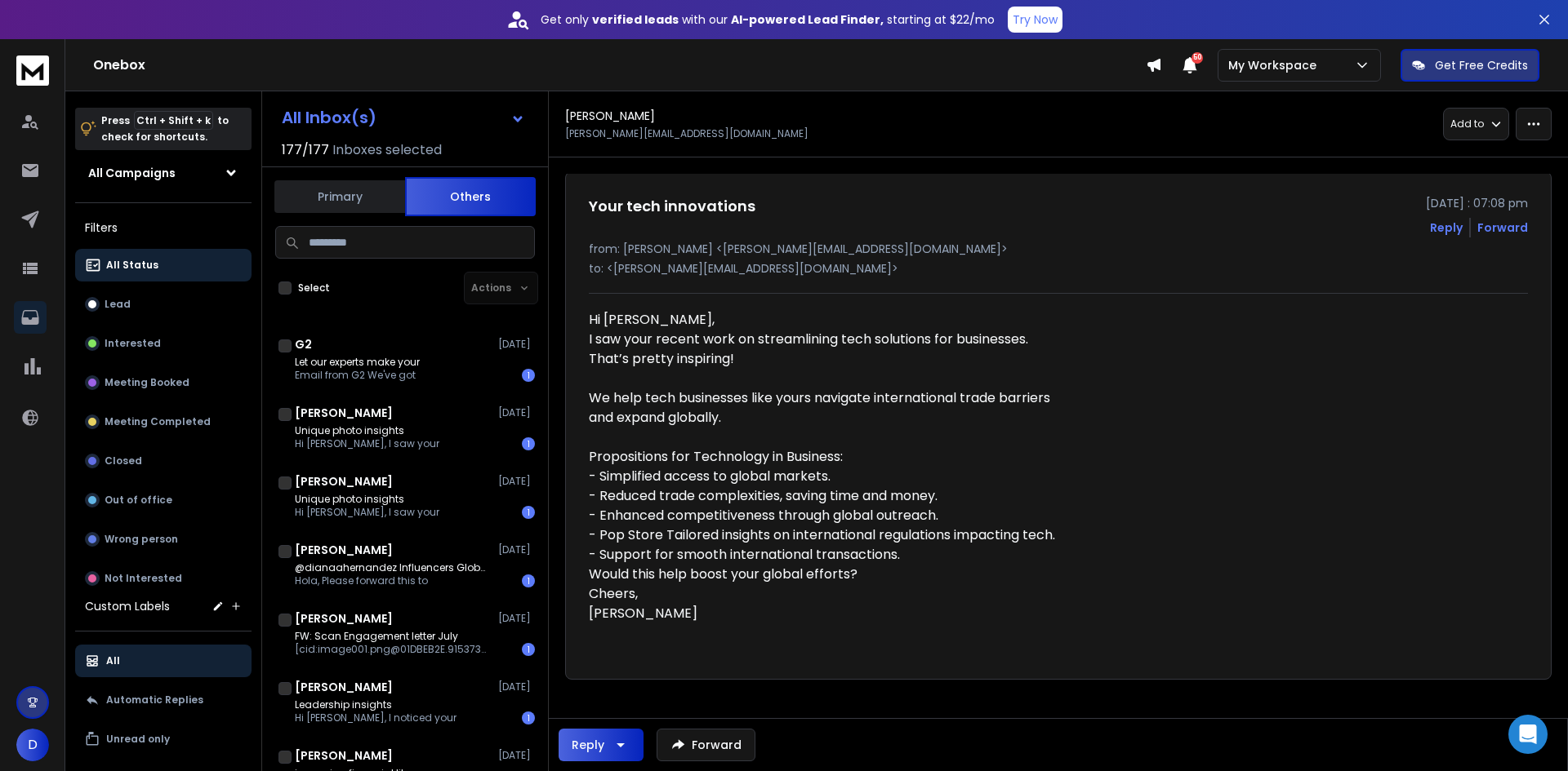
click at [162, 261] on button "All Status" at bounding box center [163, 265] width 176 height 32
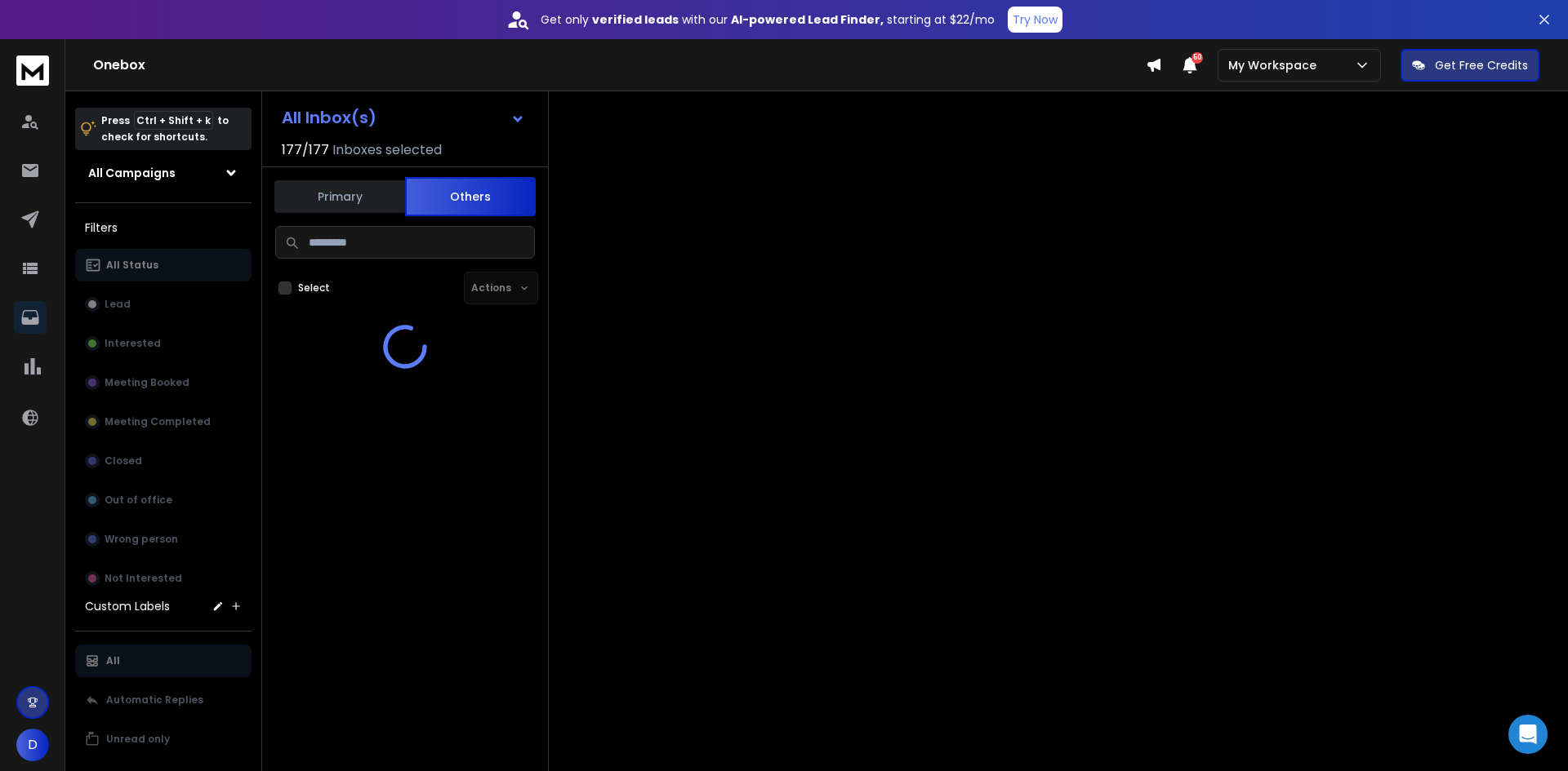
scroll to position [0, 0]
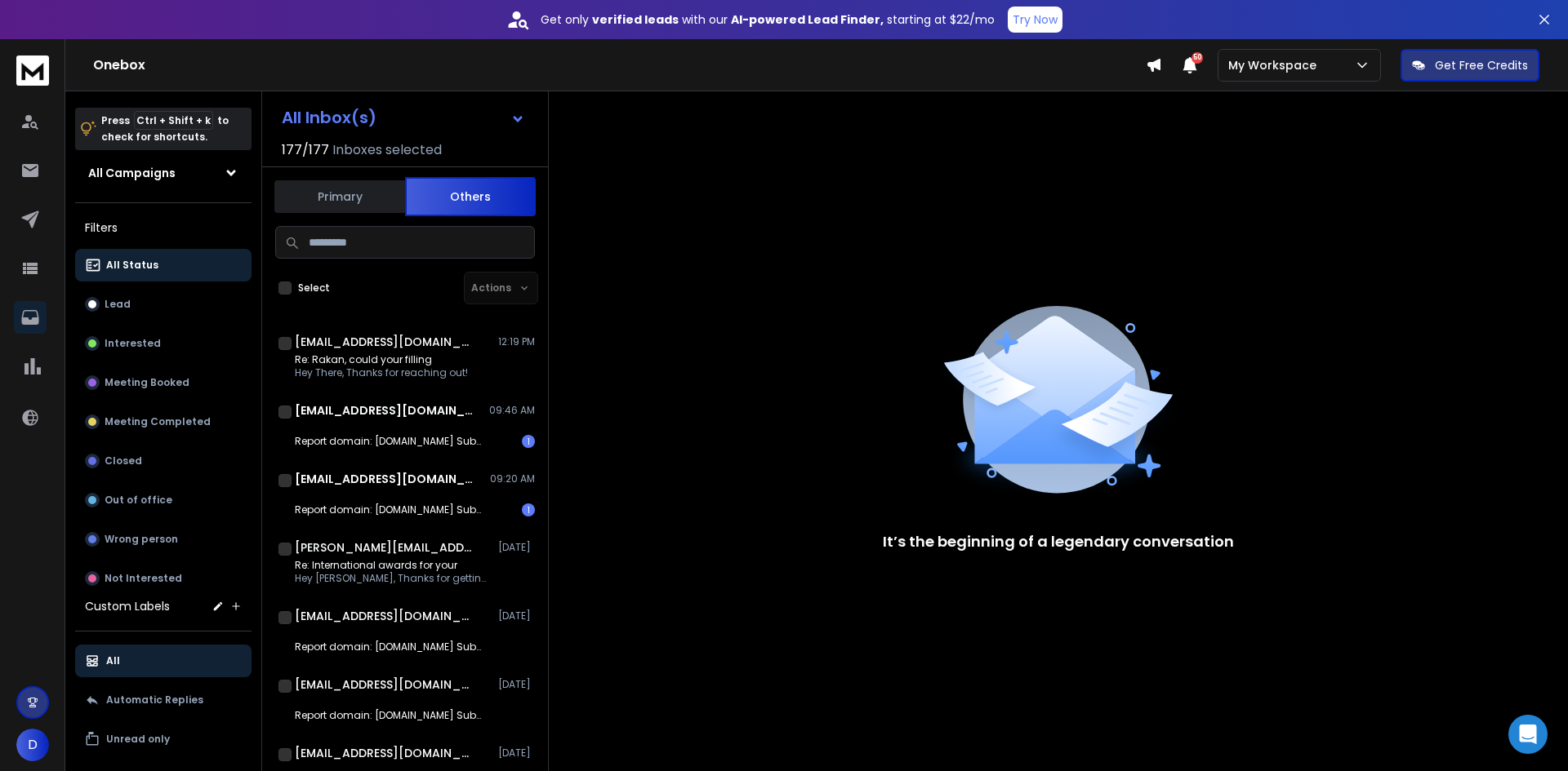
click at [347, 203] on button "Primary" at bounding box center [340, 196] width 131 height 36
